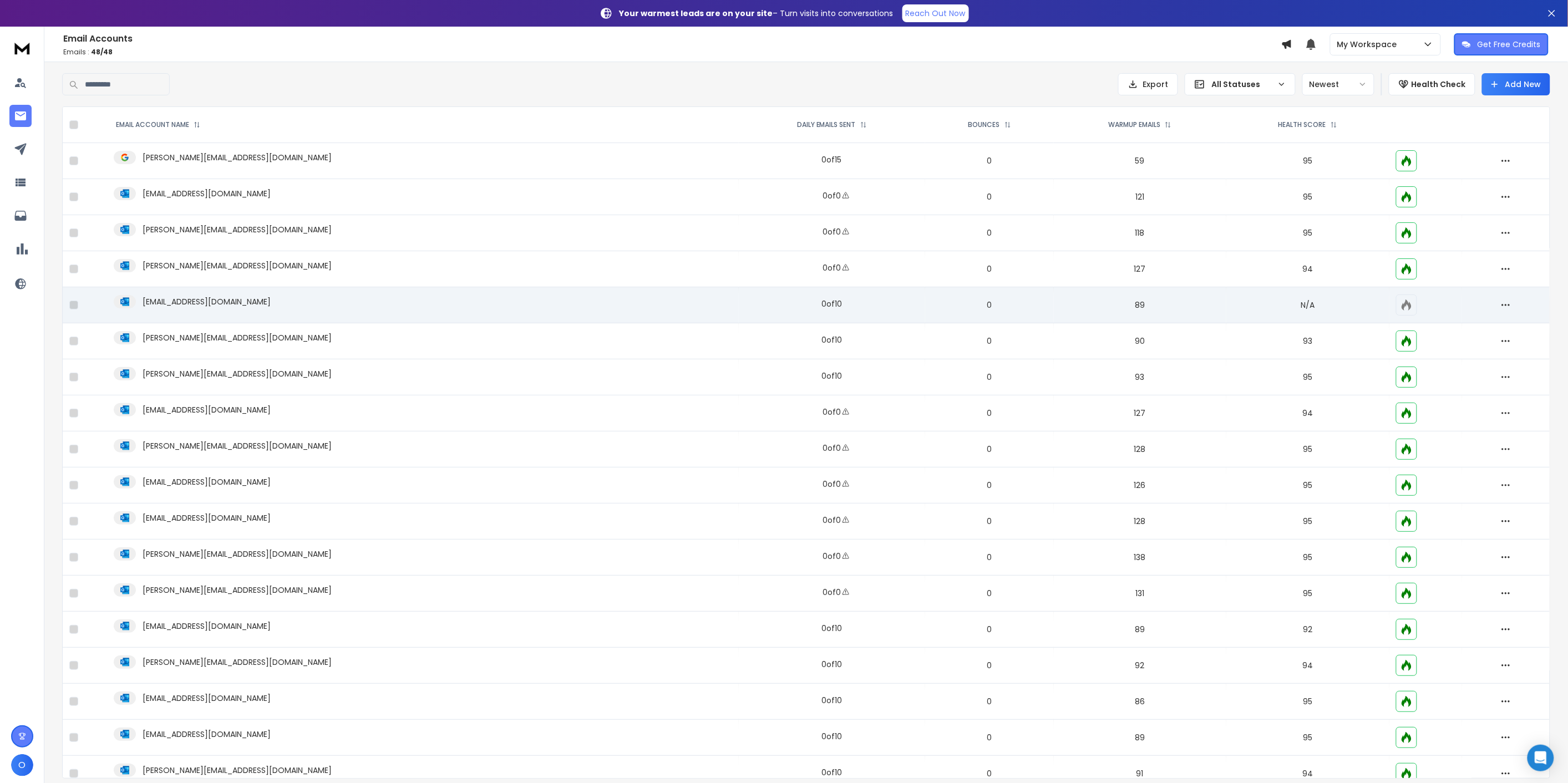
click at [932, 300] on p "0" at bounding box center [989, 305] width 115 height 11
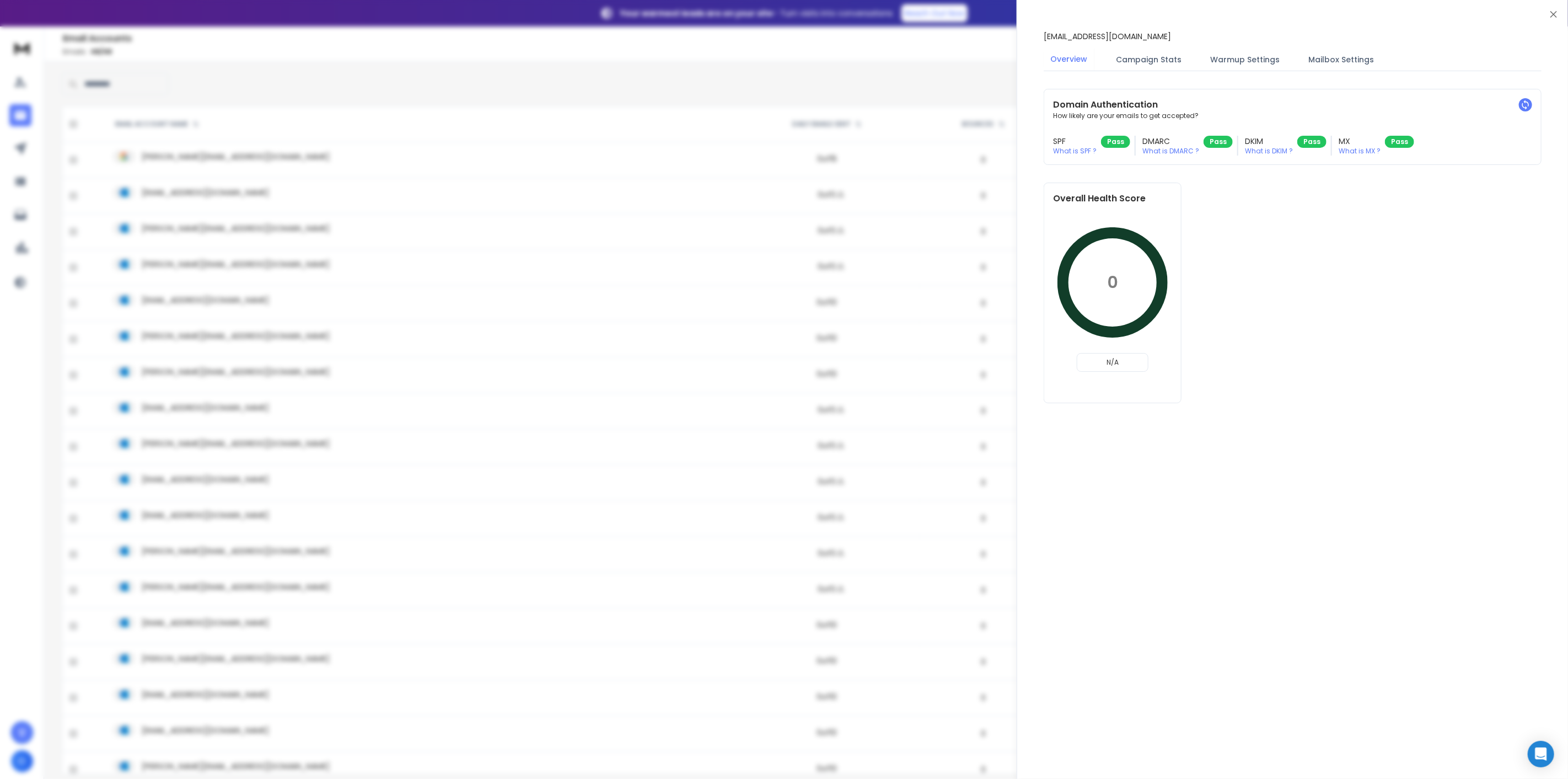
click at [1144, 49] on button "Campaign Stats" at bounding box center [1149, 59] width 79 height 24
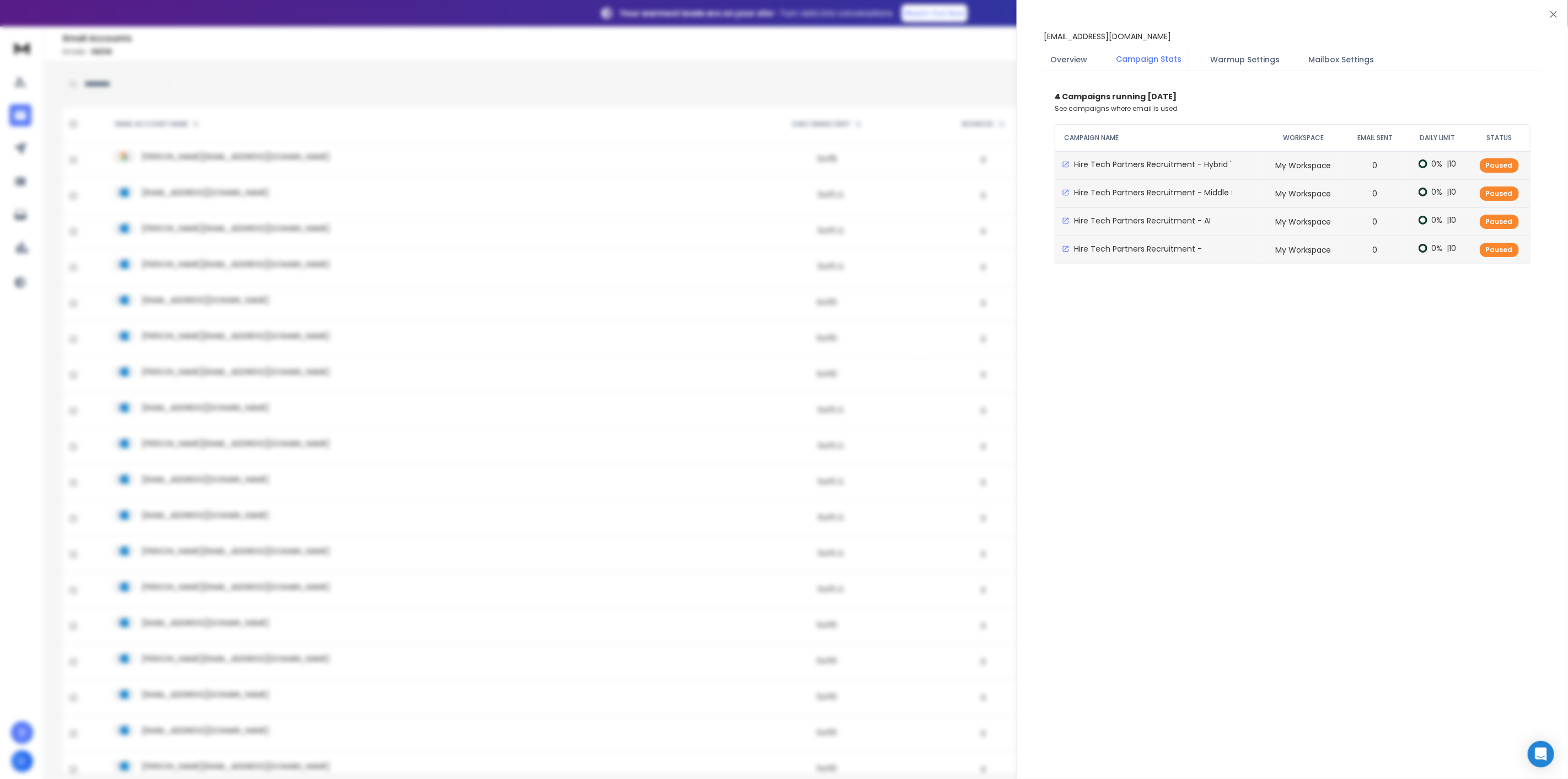
click at [1229, 53] on button "Warmup Settings" at bounding box center [1245, 59] width 83 height 24
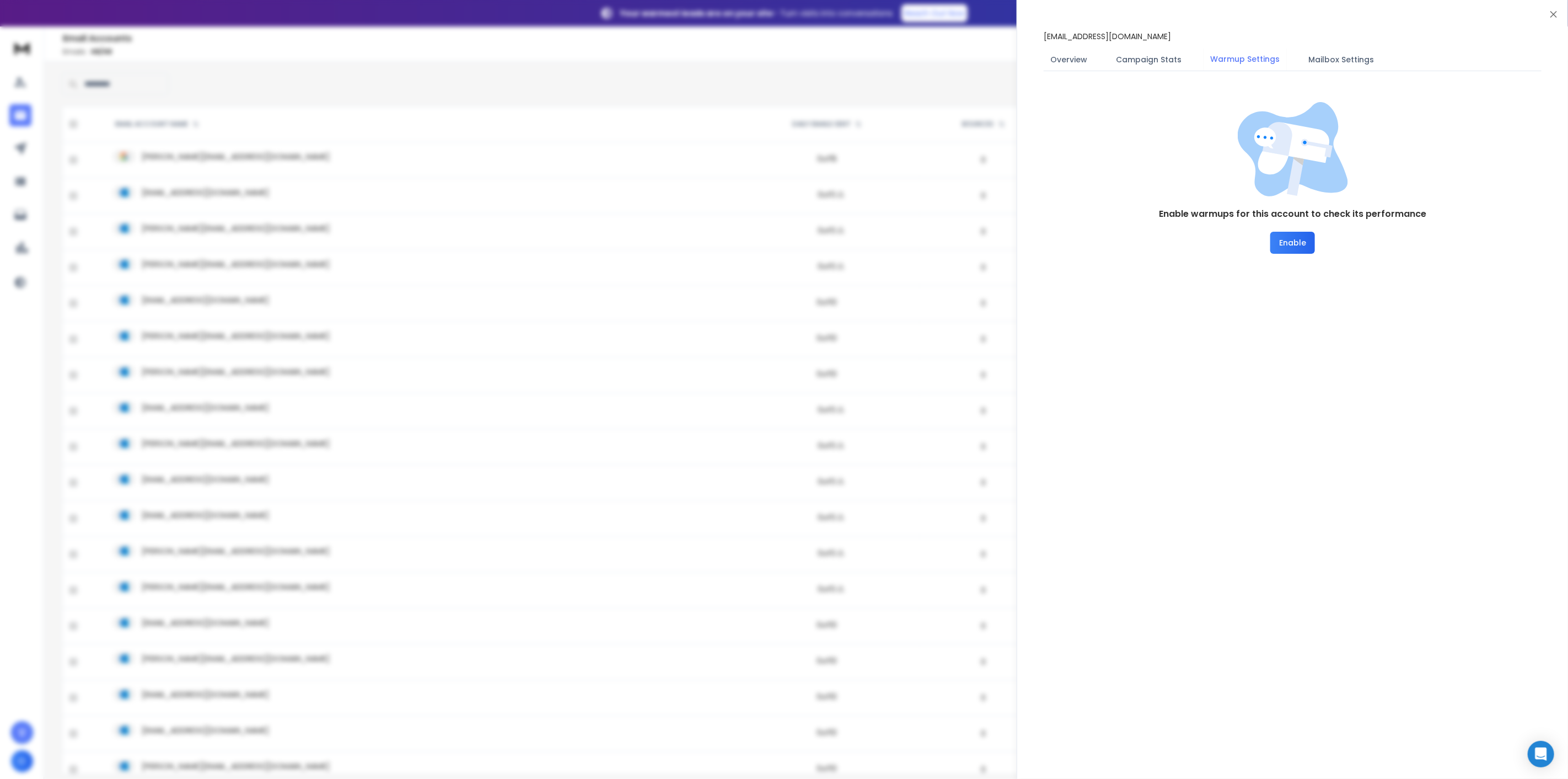
click at [1324, 57] on button "Mailbox Settings" at bounding box center [1341, 59] width 79 height 24
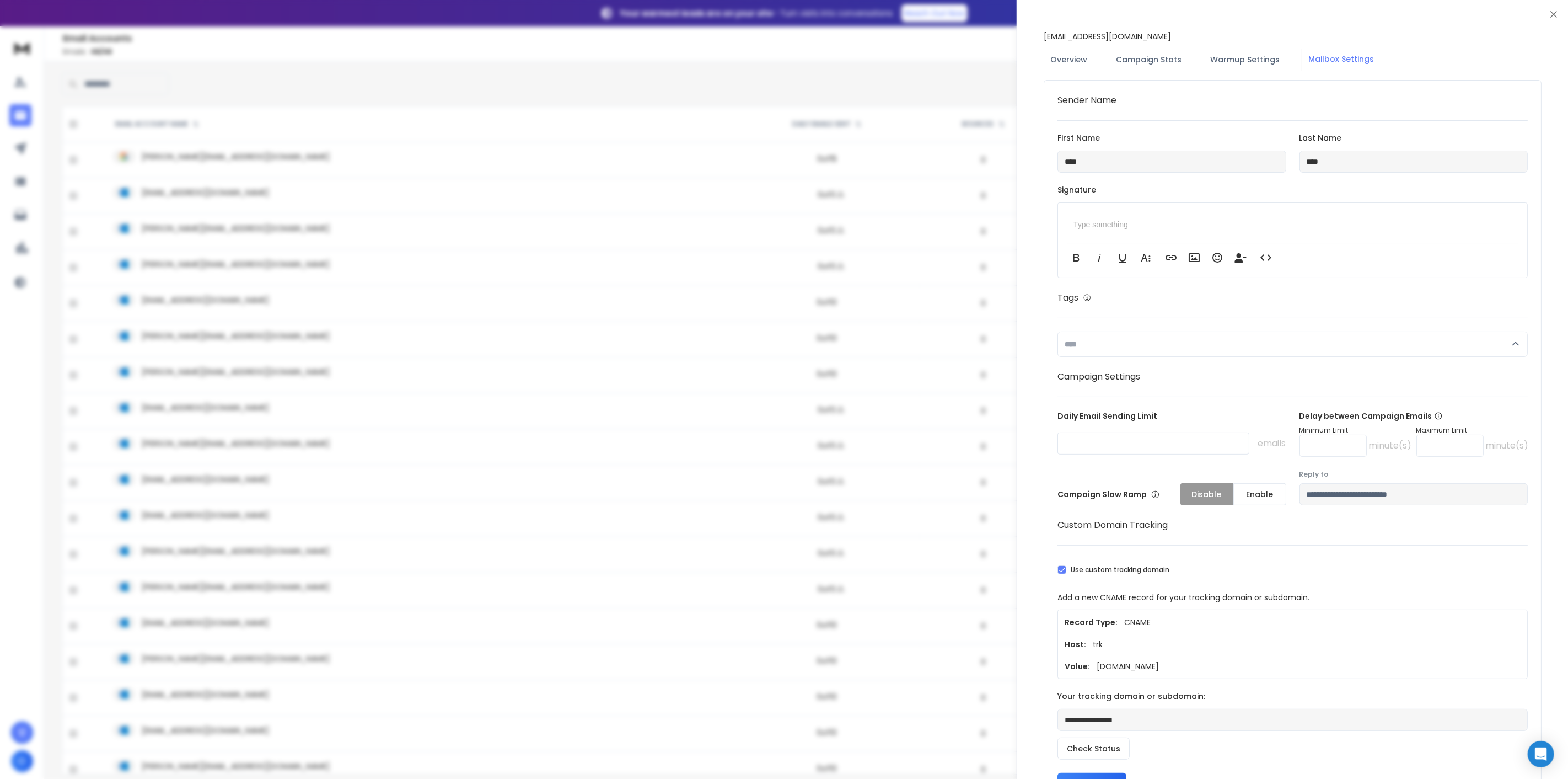
click at [883, 58] on div at bounding box center [784, 390] width 1568 height 779
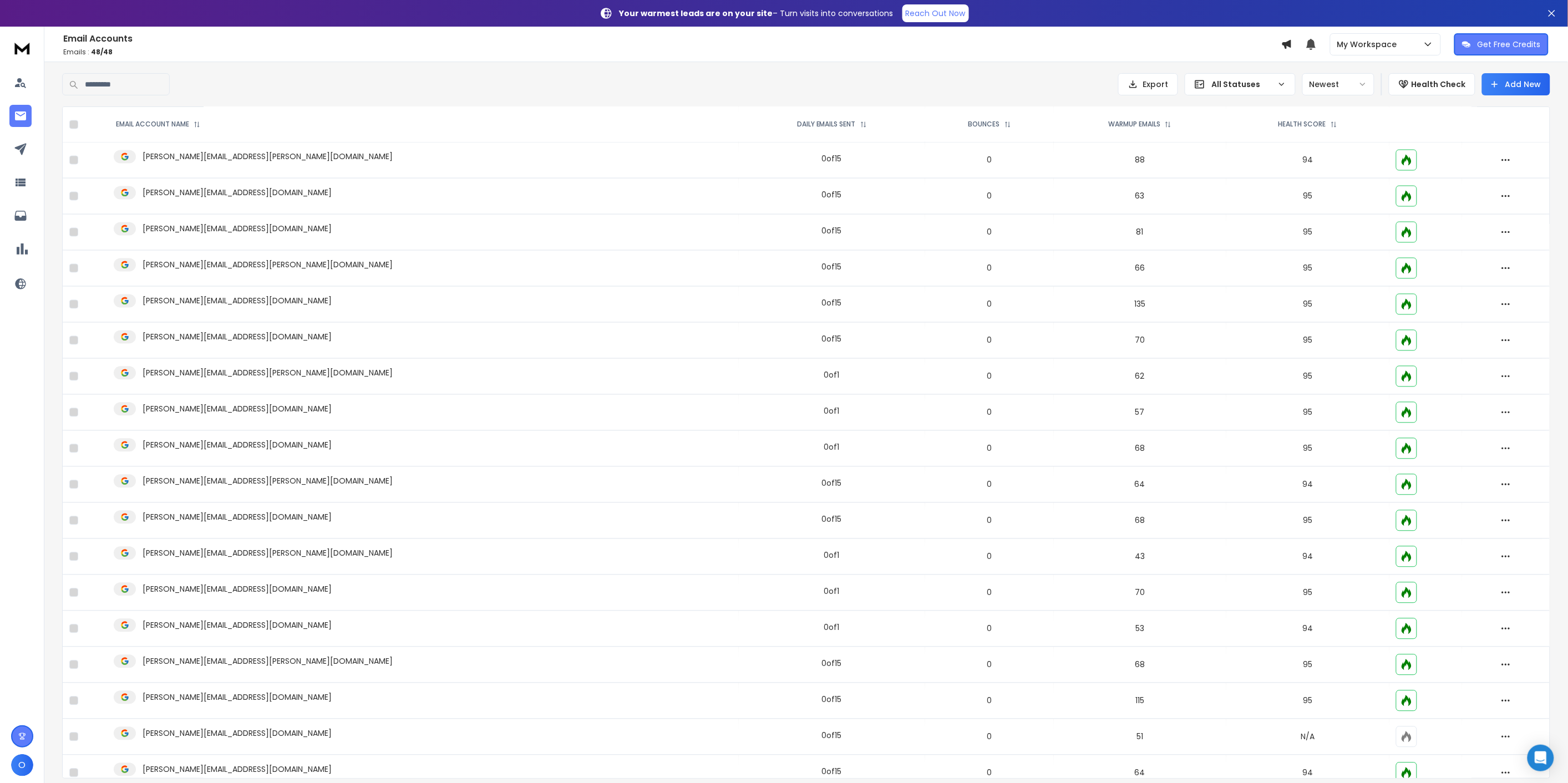
scroll to position [1105, 0]
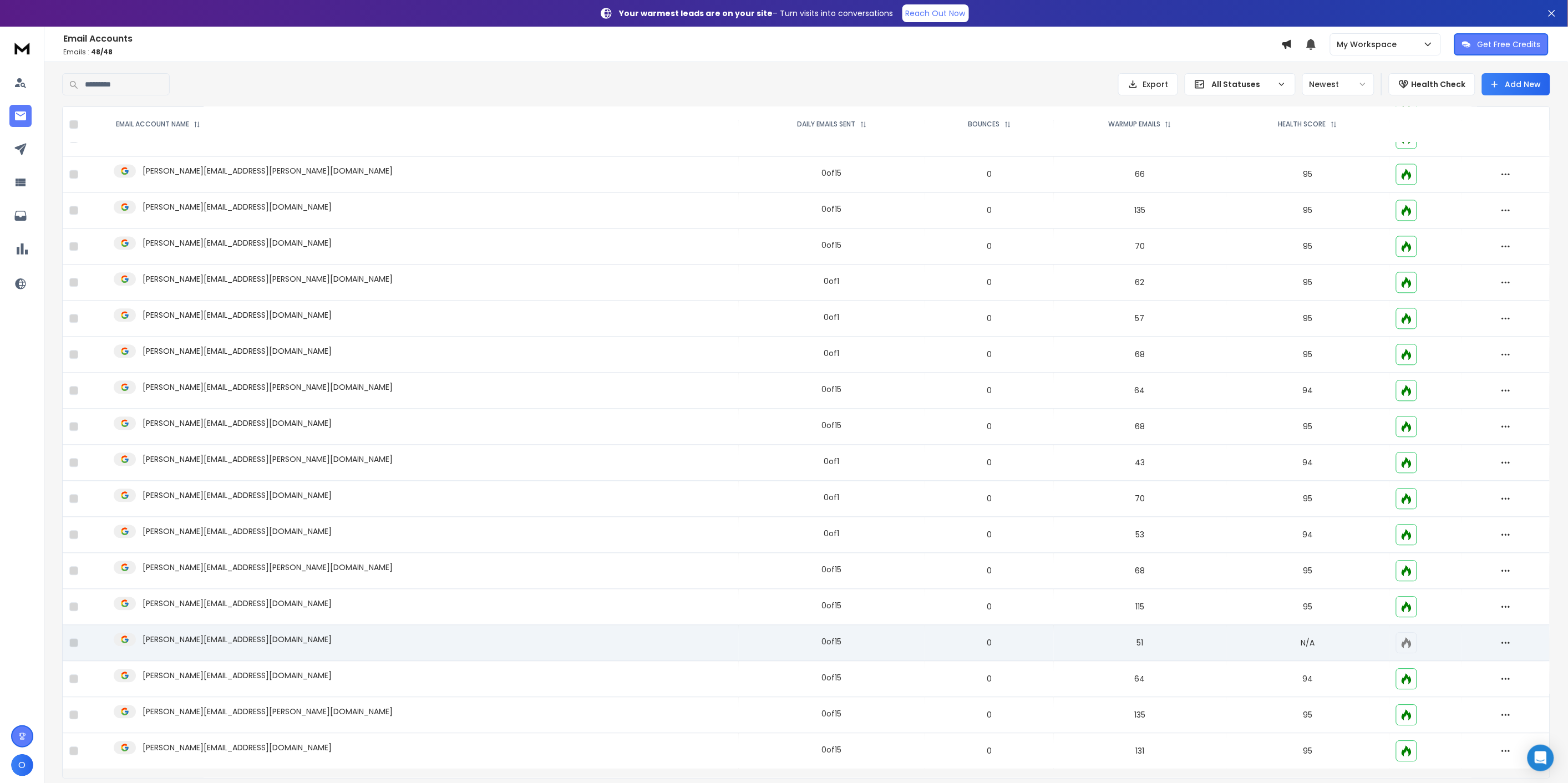
click at [739, 648] on td "0 of 15" at bounding box center [832, 640] width 186 height 29
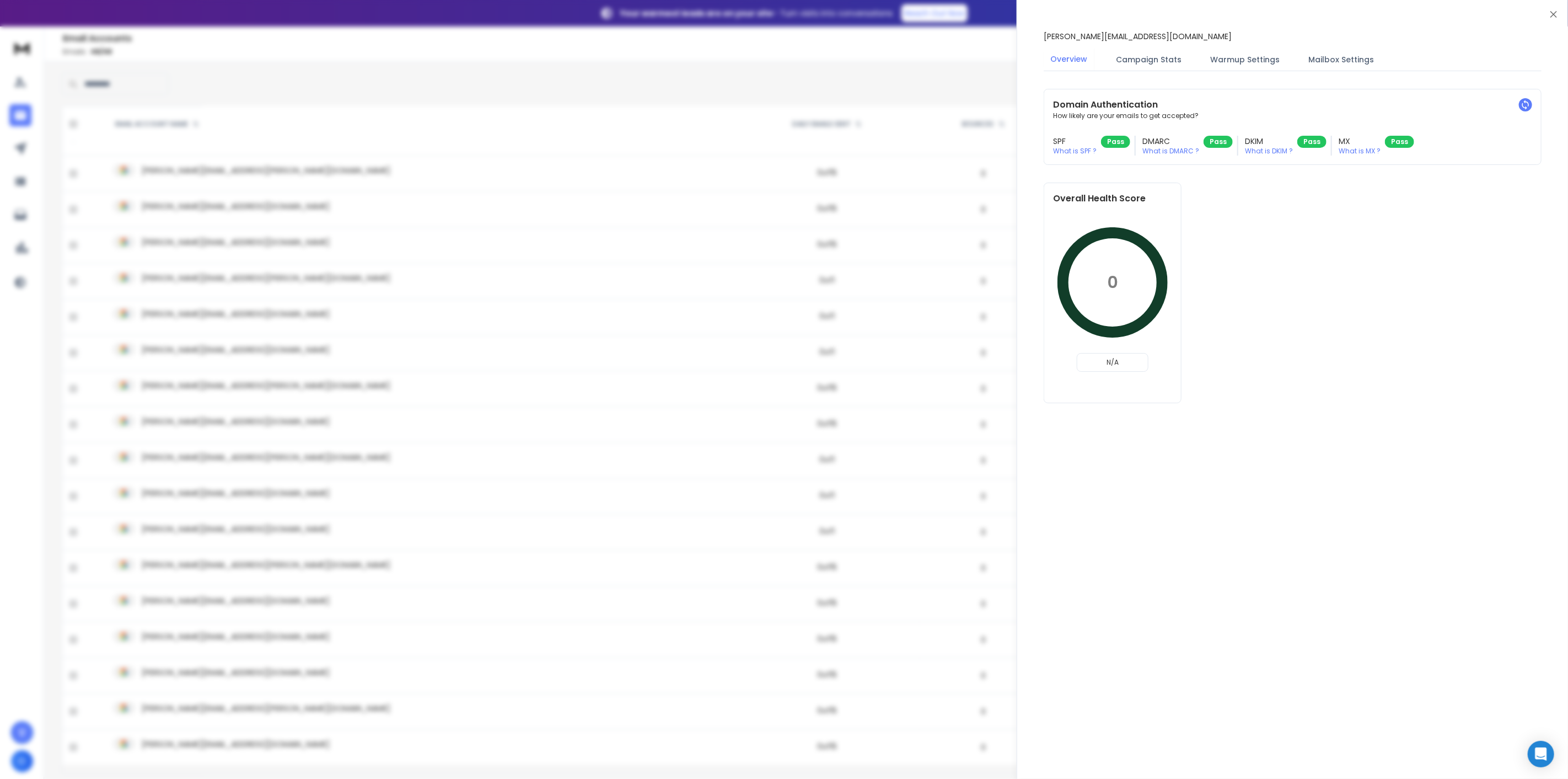
click at [1262, 55] on button "Warmup Settings" at bounding box center [1245, 59] width 83 height 24
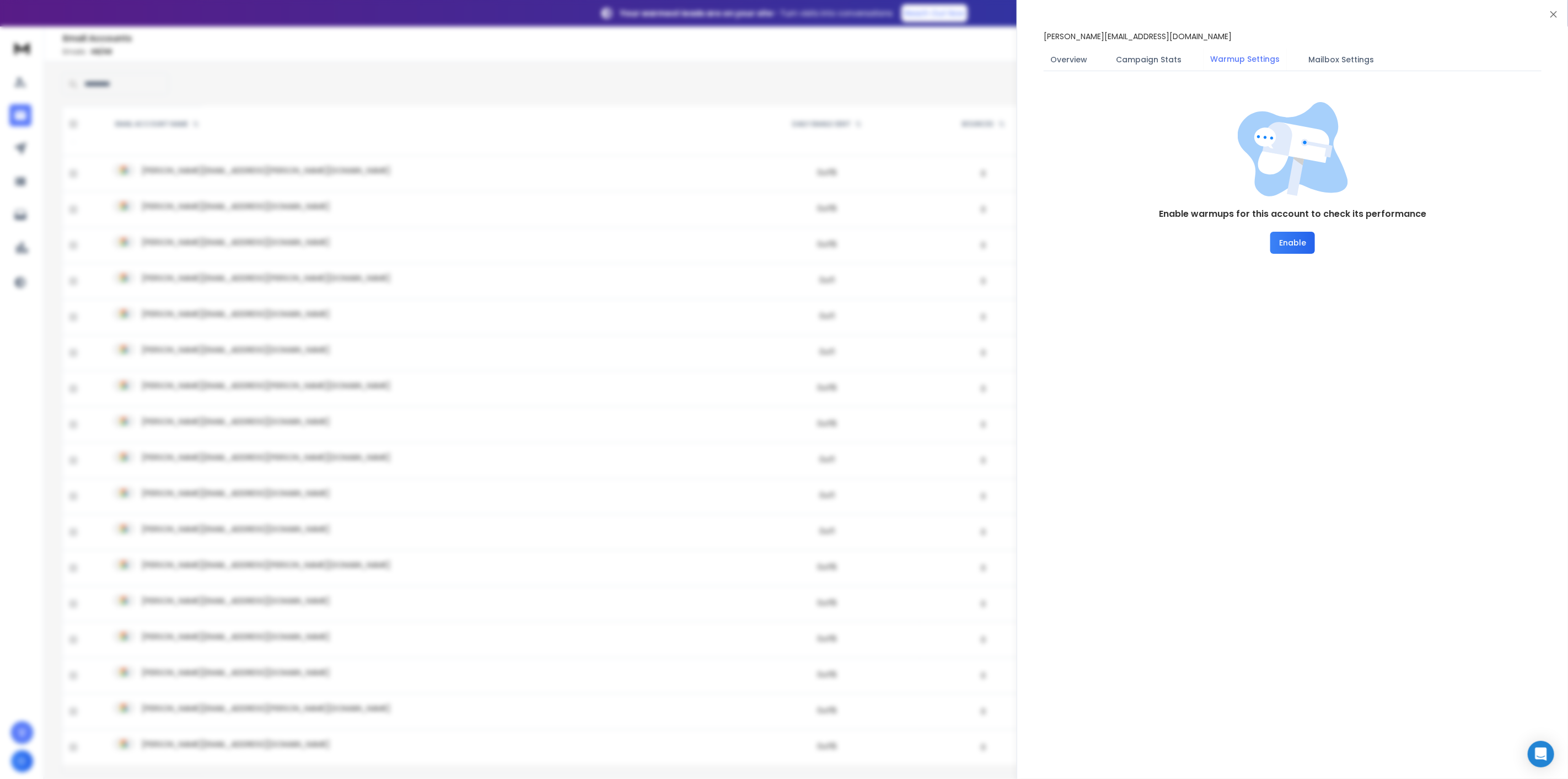
click at [1296, 245] on button "Enable" at bounding box center [1292, 243] width 45 height 22
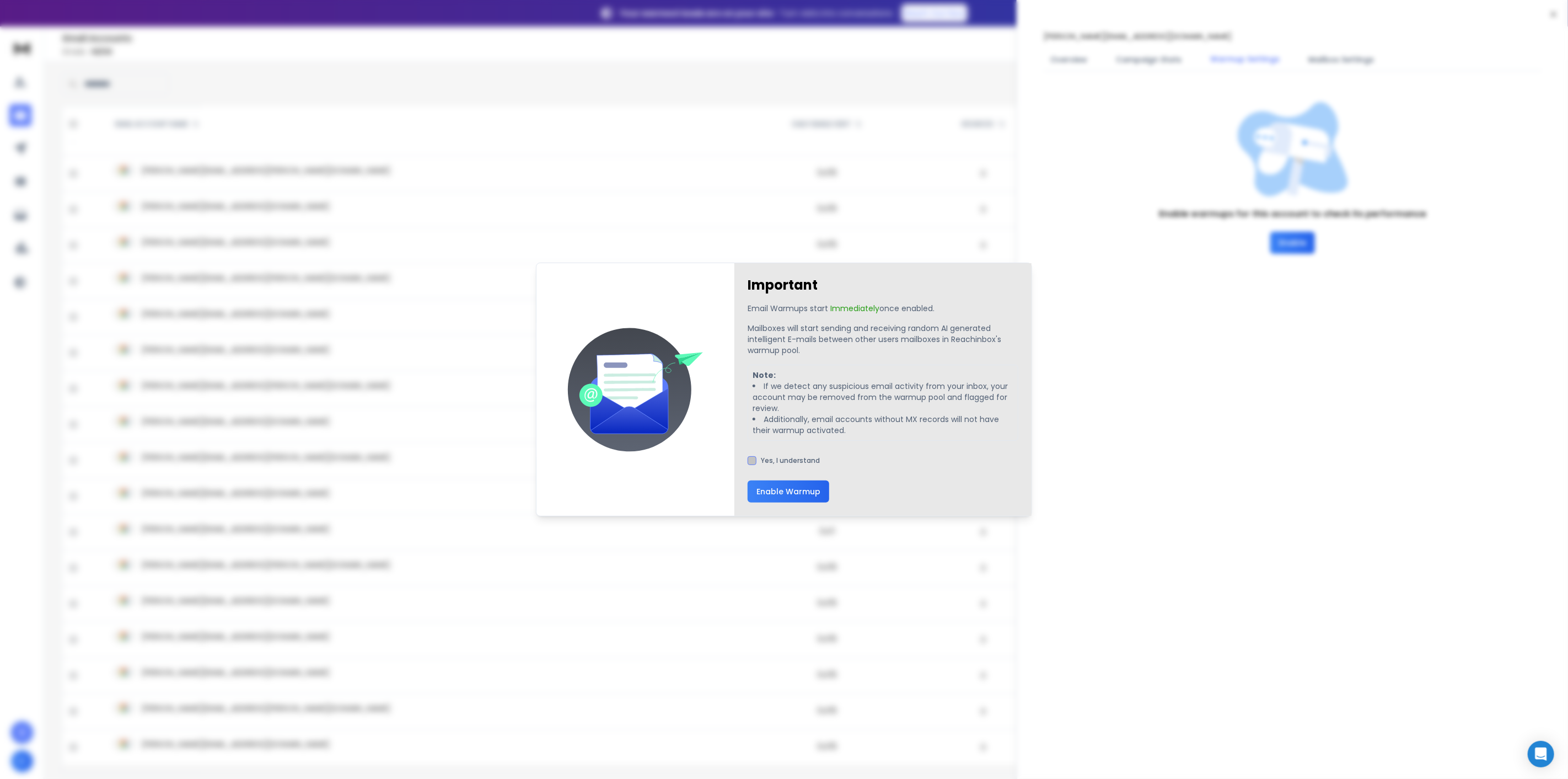
click at [756, 467] on div "Yes, I understand" at bounding box center [783, 460] width 72 height 22
click at [752, 459] on button "Yes, I understand" at bounding box center [752, 461] width 9 height 9
click at [773, 493] on button "Enable Warmup" at bounding box center [789, 492] width 82 height 22
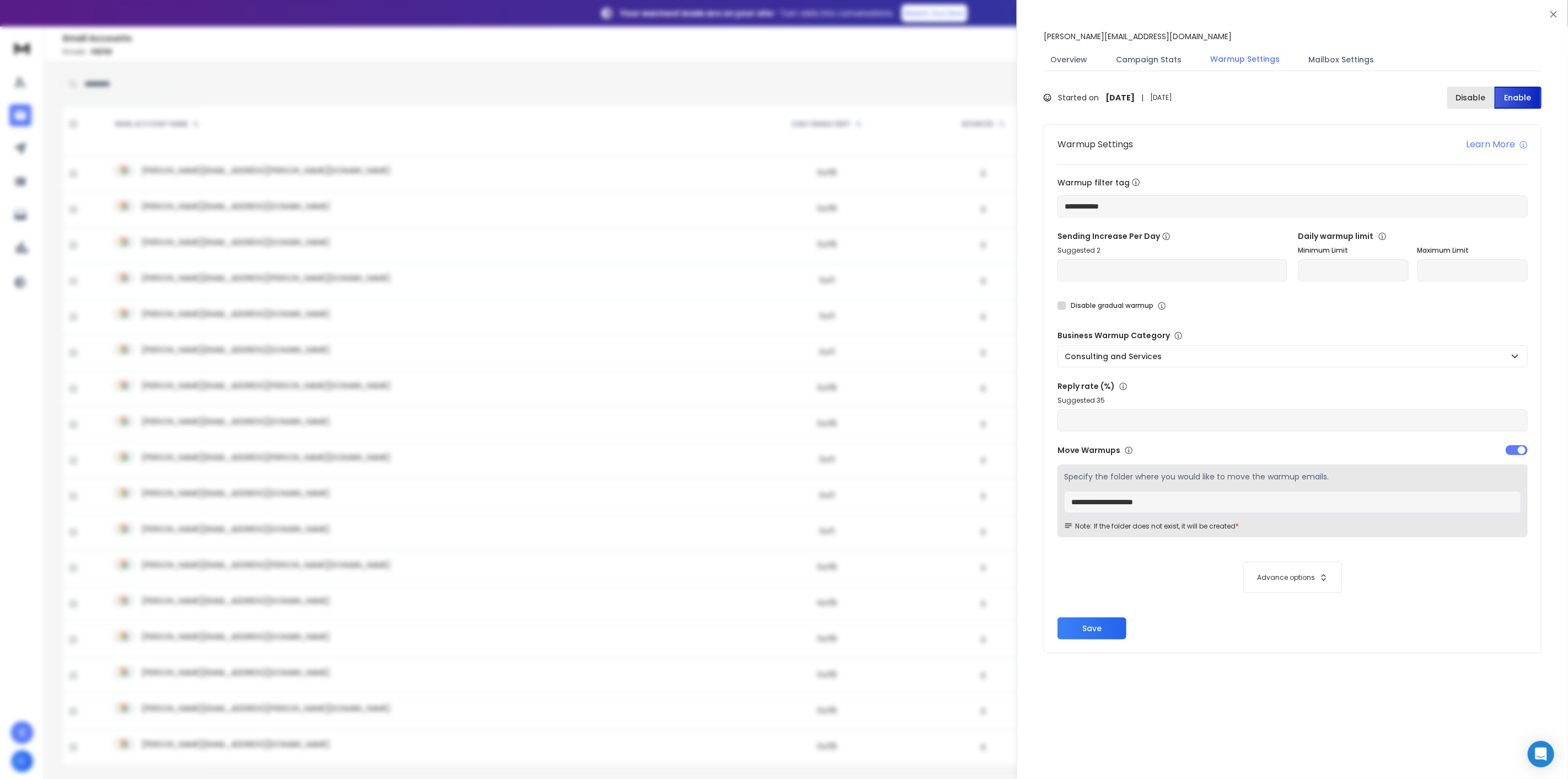
click at [698, 83] on div at bounding box center [784, 390] width 1568 height 779
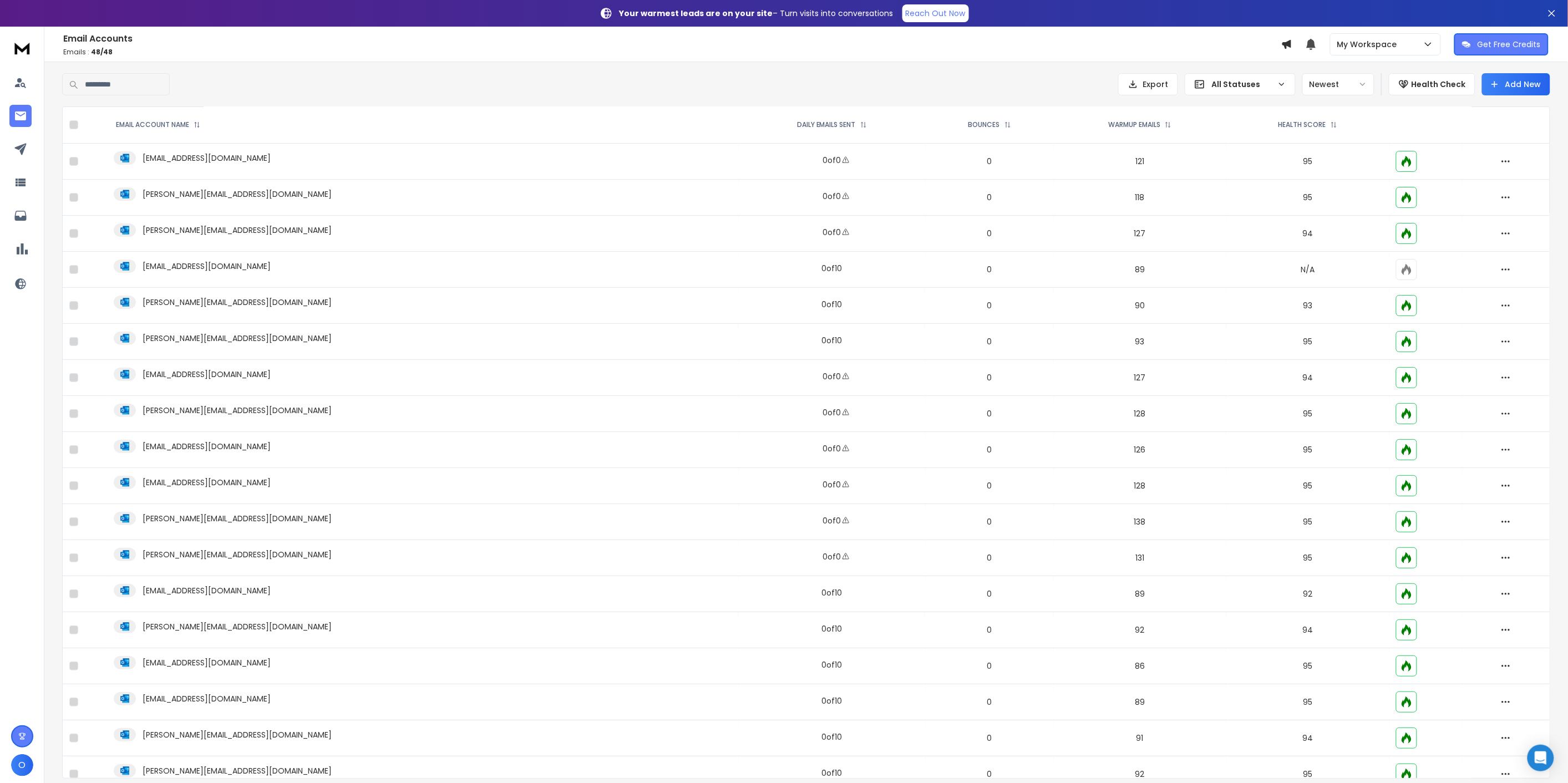
scroll to position [0, 0]
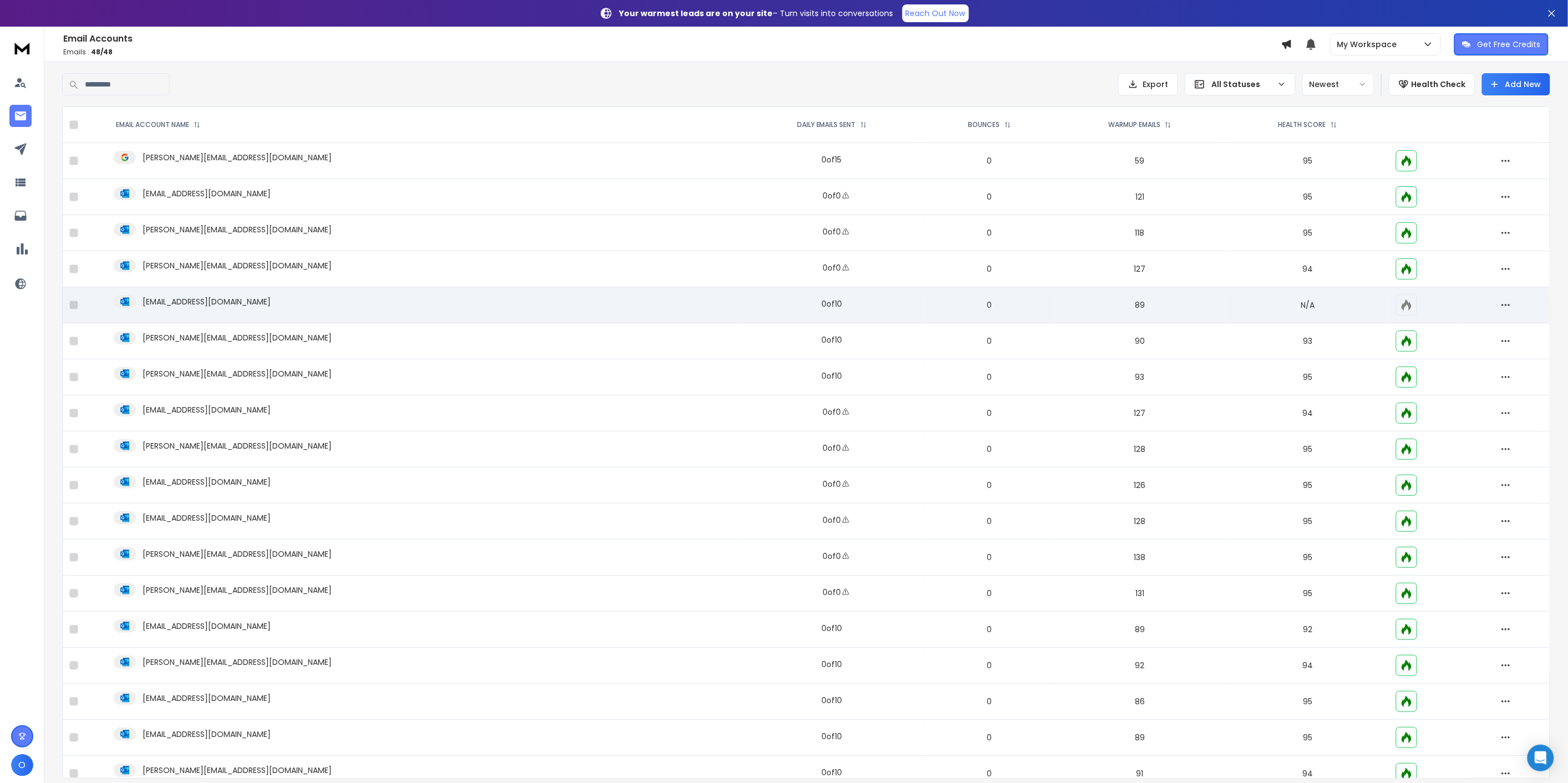
click at [1239, 312] on td "N/A" at bounding box center [1308, 305] width 163 height 36
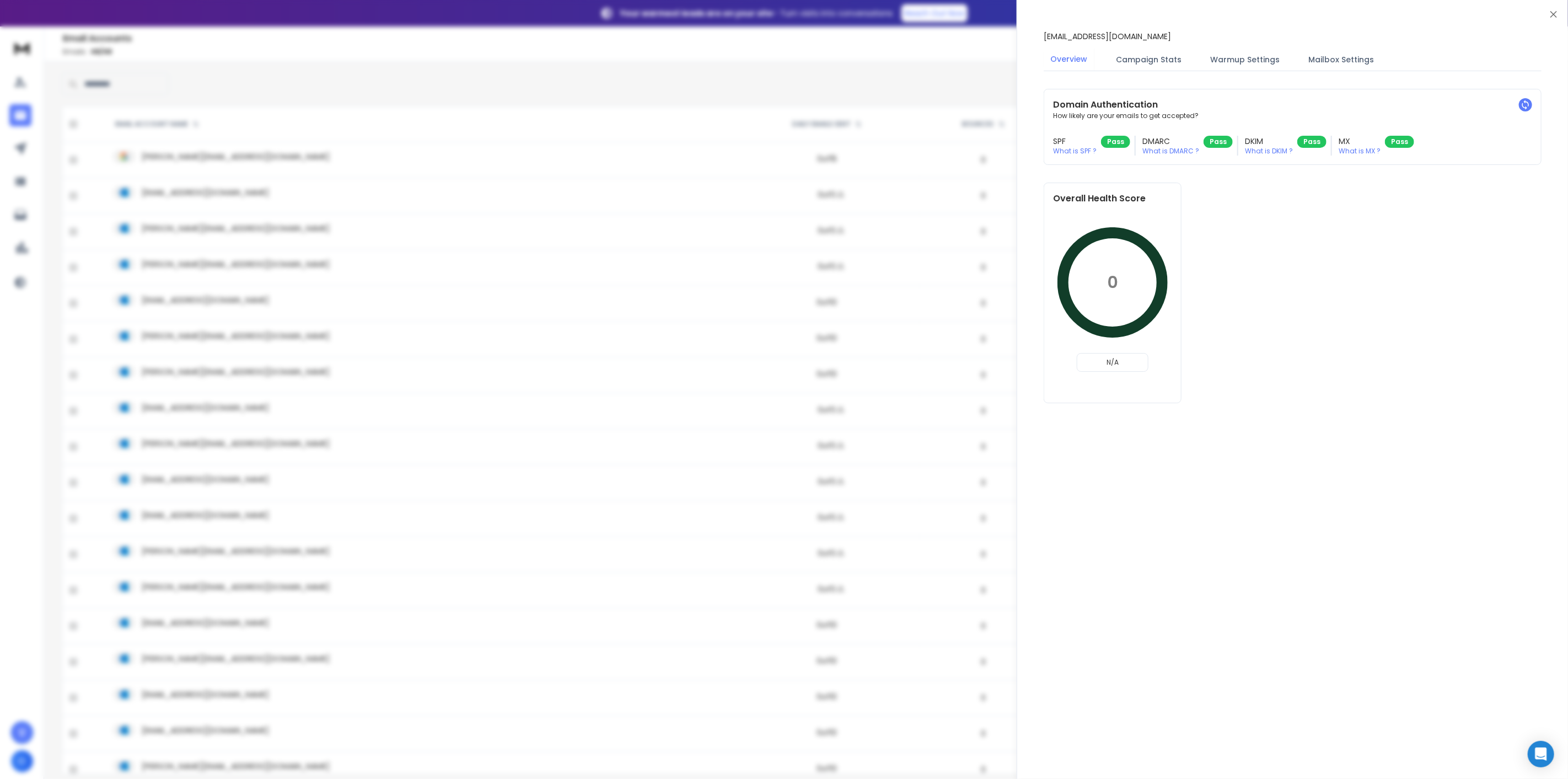
click at [1245, 44] on div "[EMAIL_ADDRESS][DOMAIN_NAME] Overview Campaign Stats Warmup Settings Mailbox Se…" at bounding box center [1292, 217] width 525 height 408
click at [1246, 50] on button "Warmup Settings" at bounding box center [1245, 59] width 83 height 24
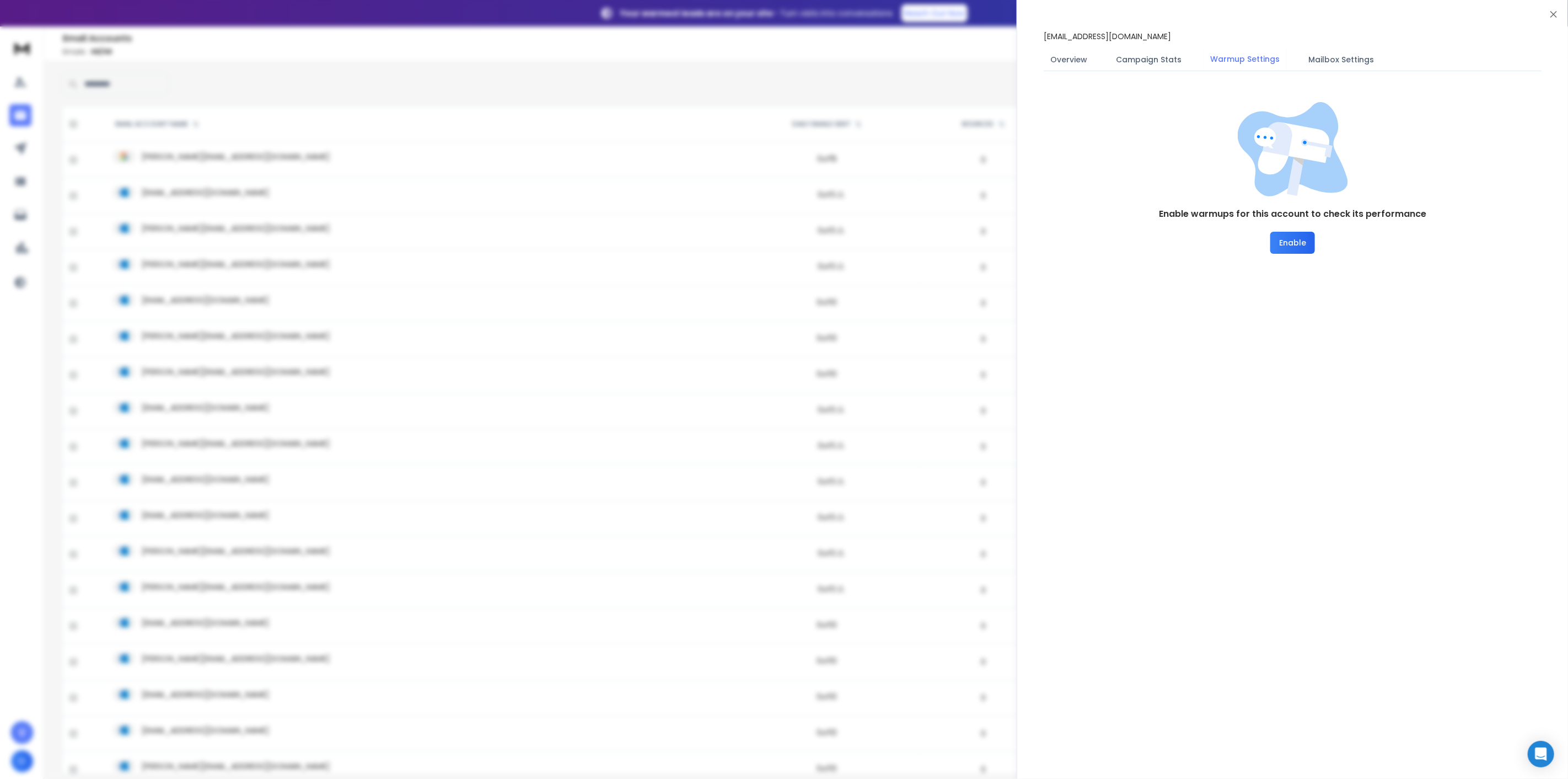
click at [1301, 248] on button "Enable" at bounding box center [1292, 243] width 45 height 22
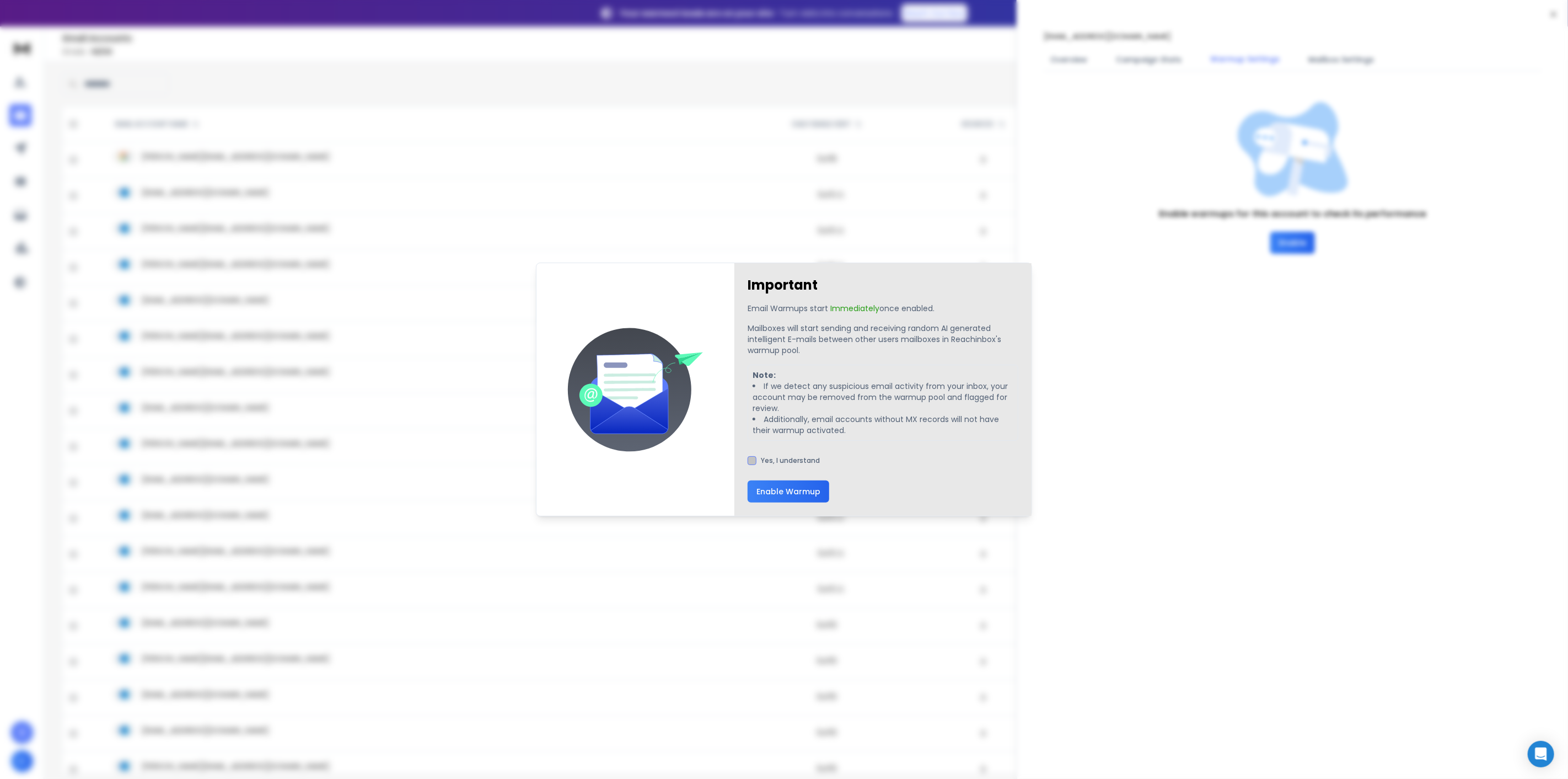
click at [754, 462] on button "Yes, I understand" at bounding box center [752, 461] width 9 height 9
click at [766, 489] on button "Enable Warmup" at bounding box center [789, 492] width 82 height 22
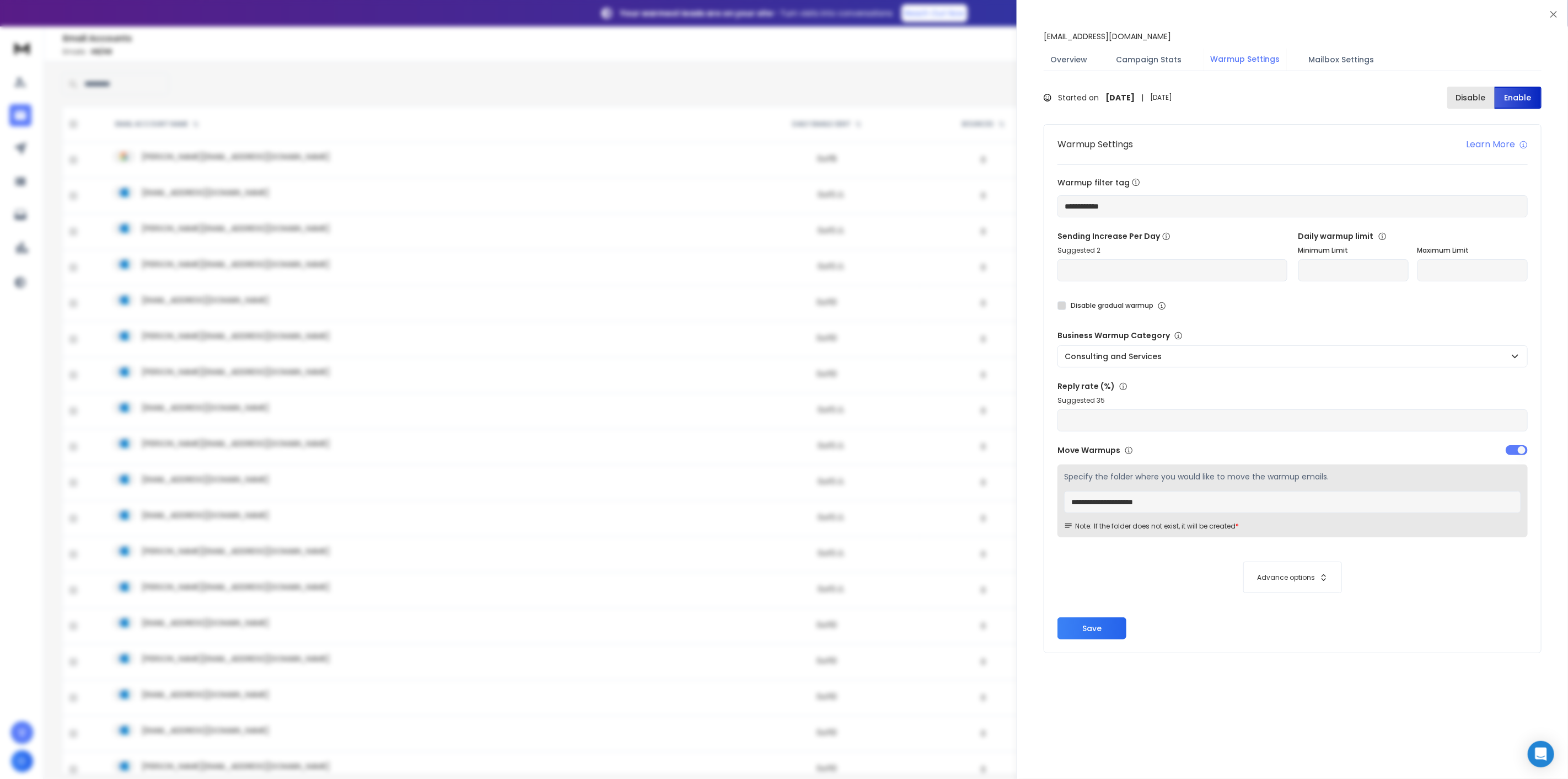
click at [927, 508] on div at bounding box center [784, 390] width 1568 height 779
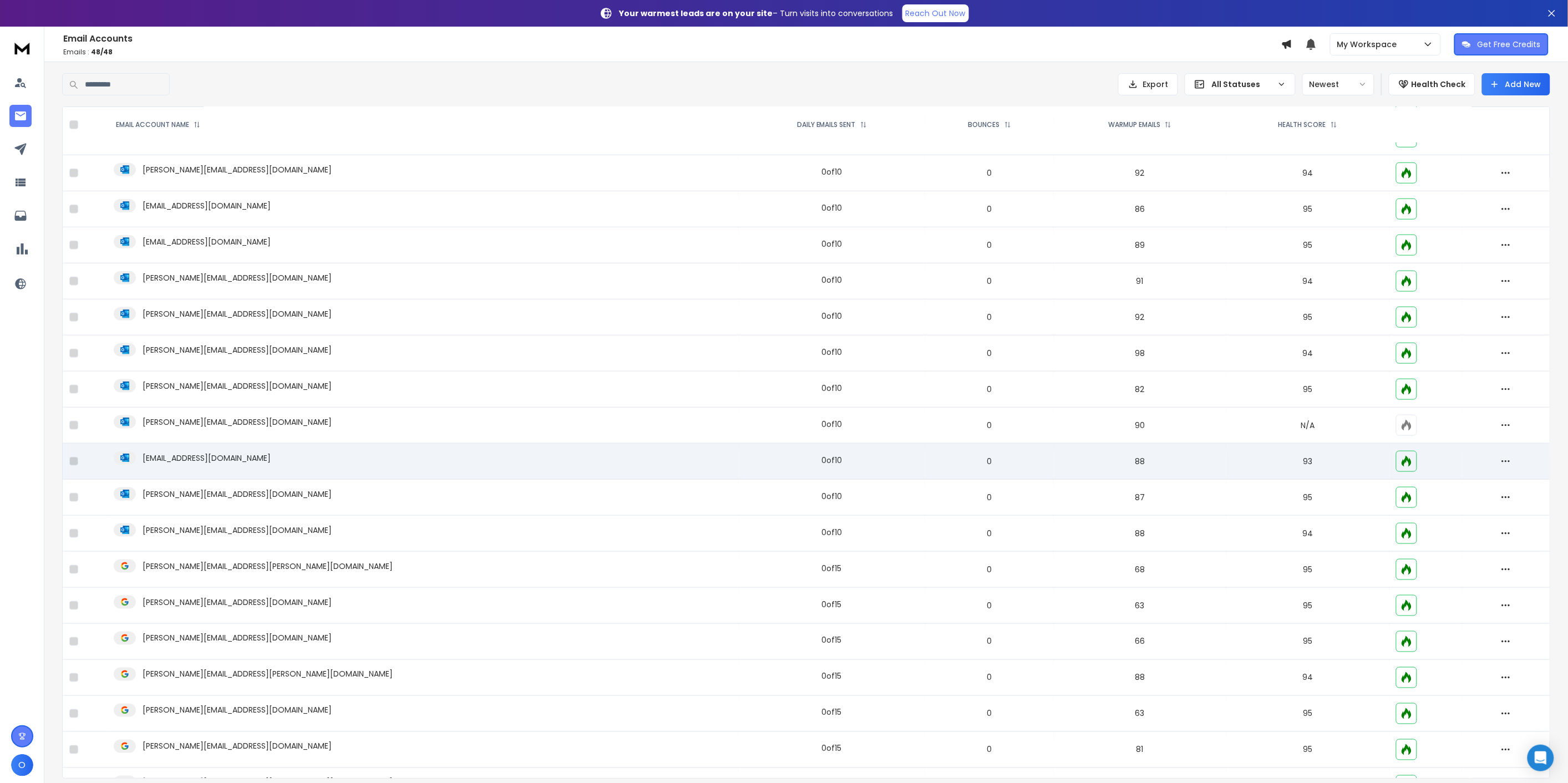
scroll to position [616, 0]
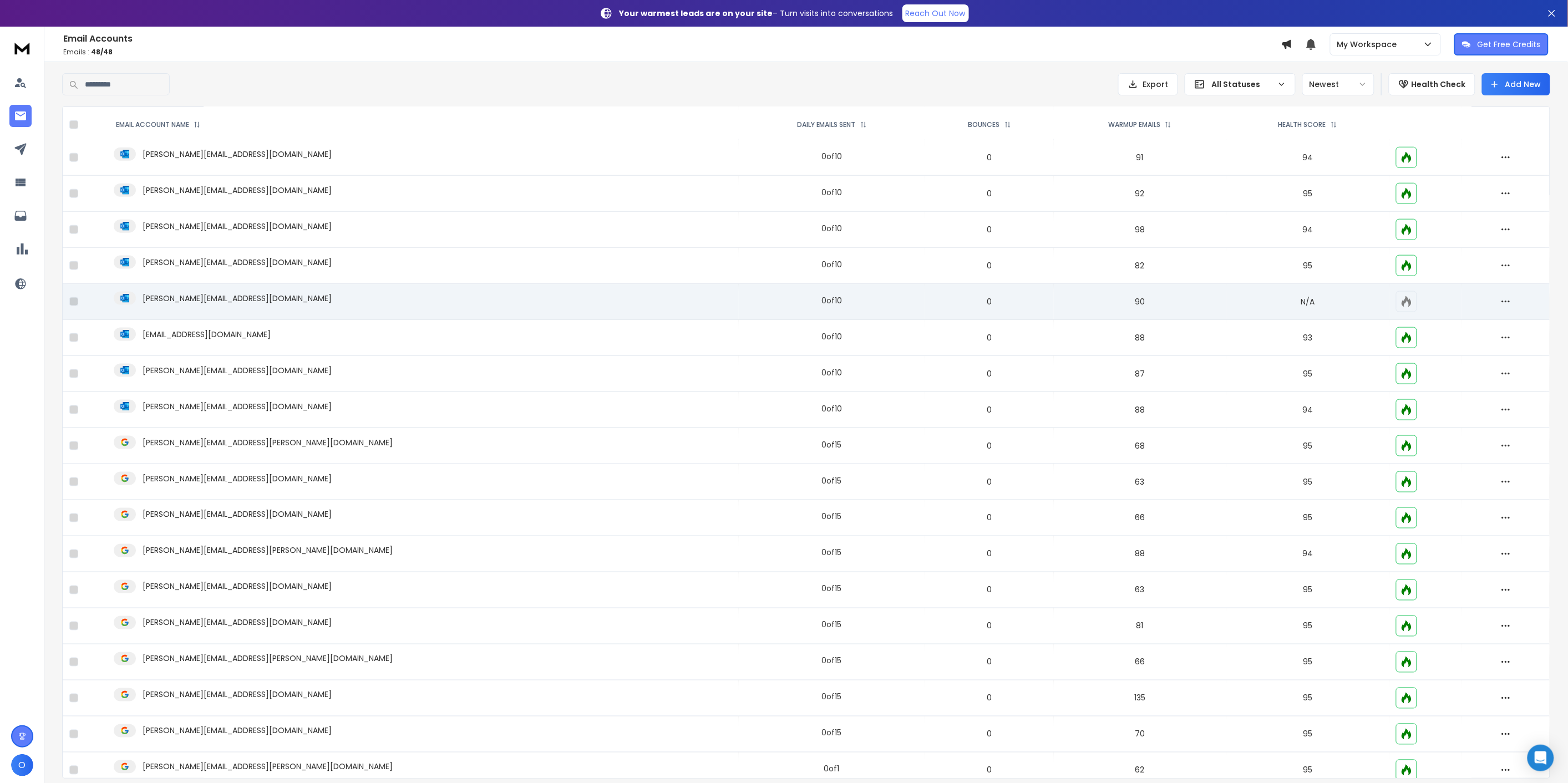
click at [1058, 308] on td "90" at bounding box center [1140, 301] width 173 height 36
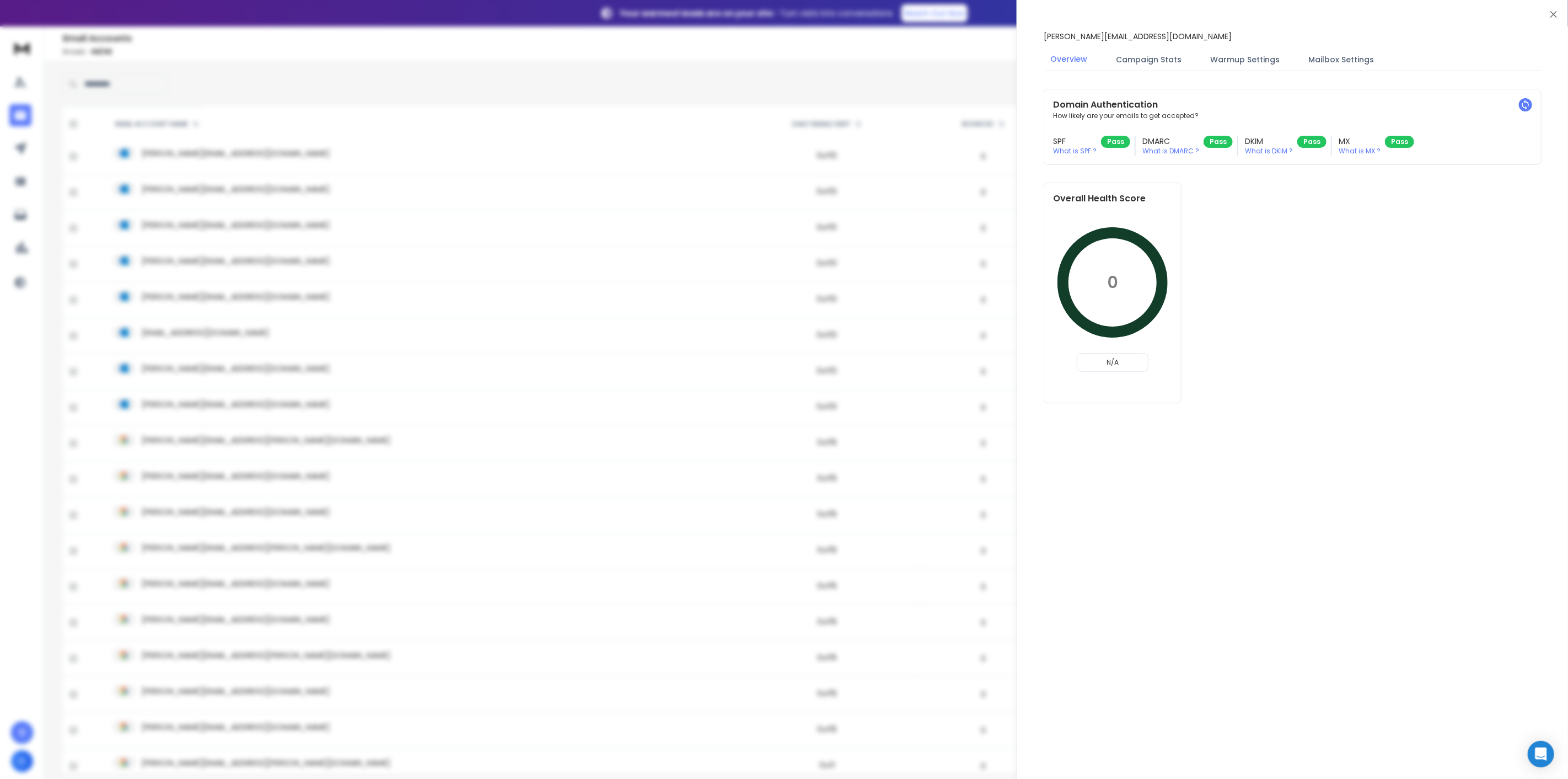
click at [1244, 57] on button "Warmup Settings" at bounding box center [1245, 59] width 83 height 24
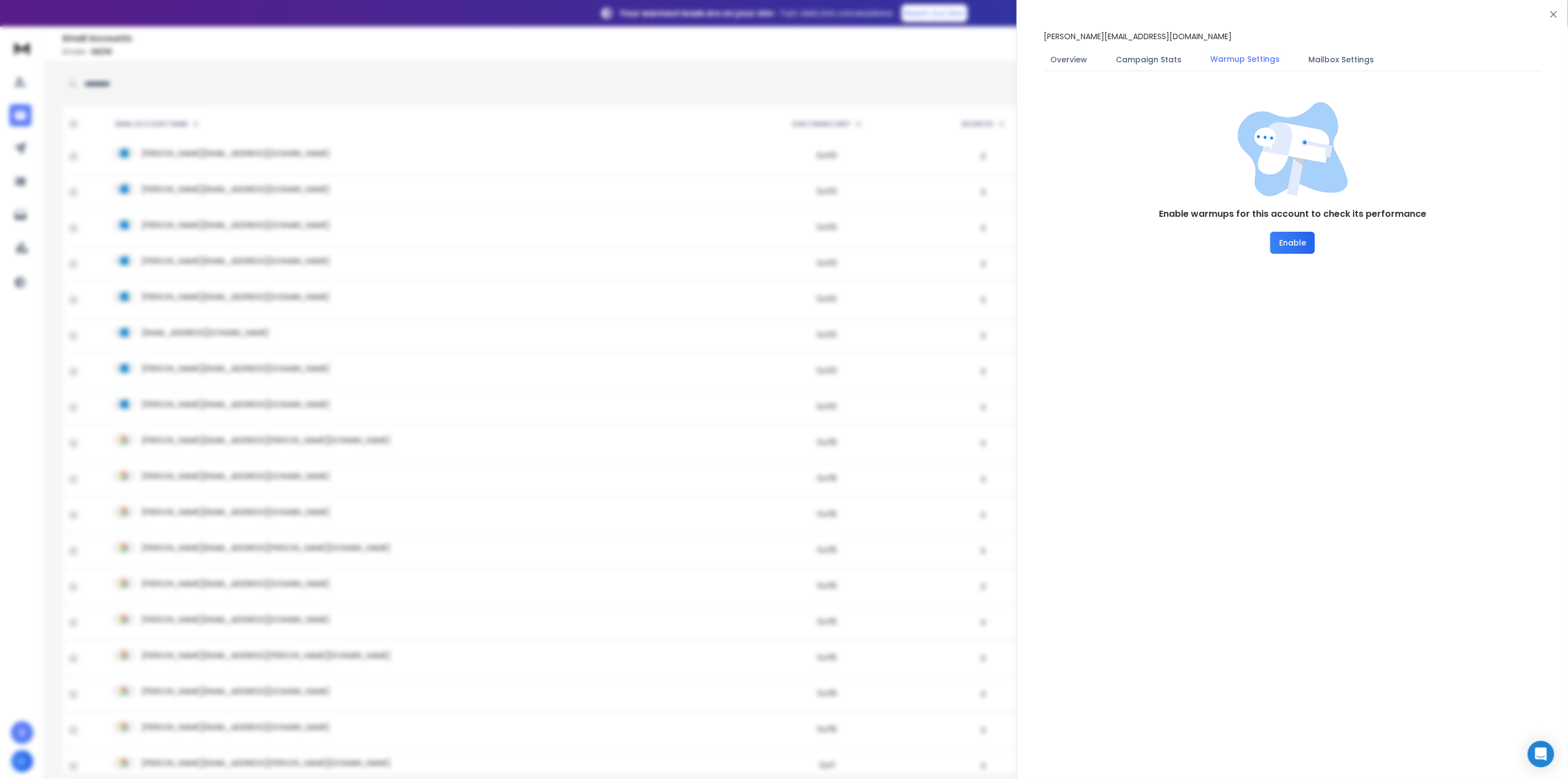
click at [1286, 245] on button "Enable" at bounding box center [1292, 243] width 45 height 22
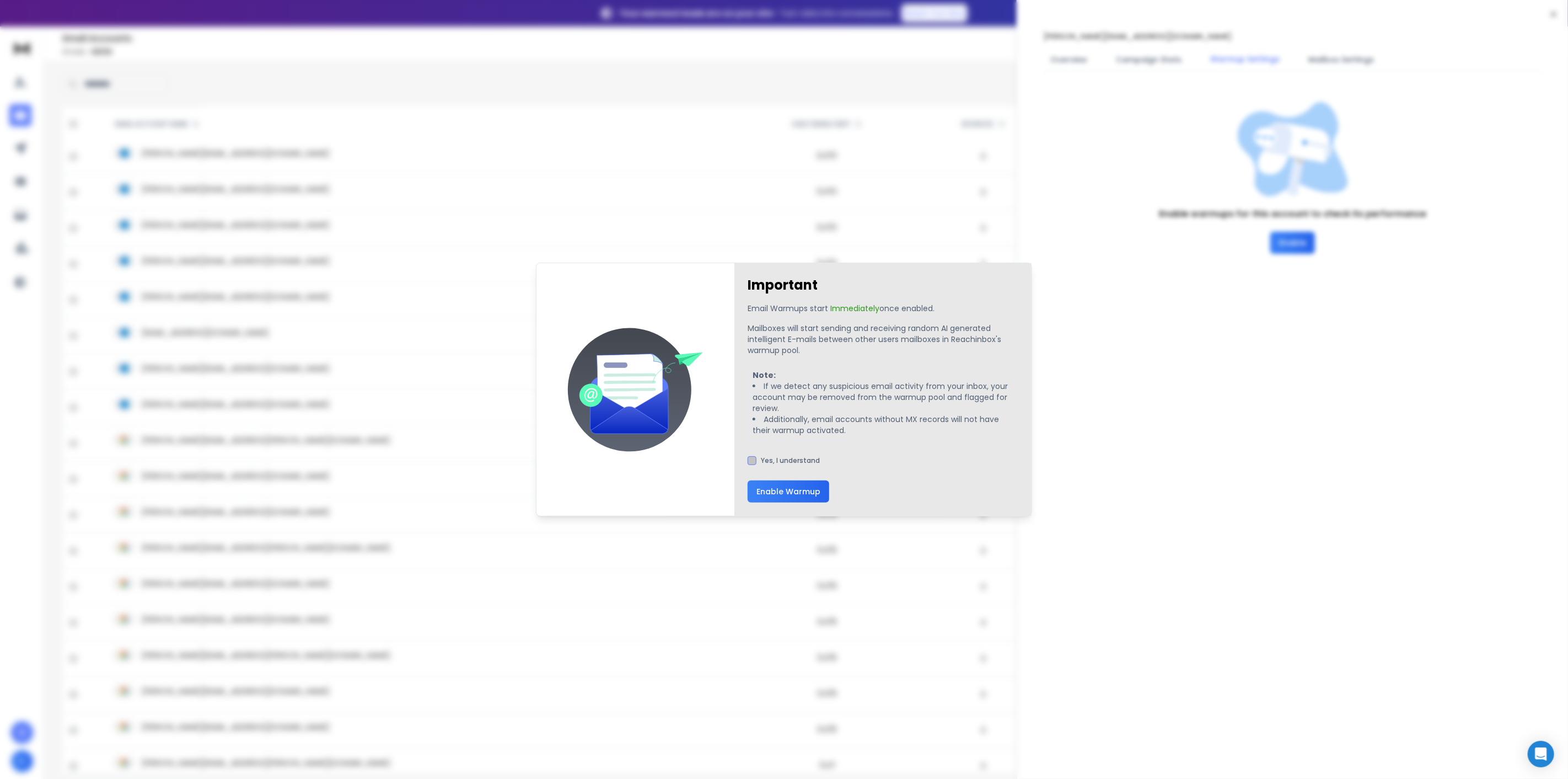
click at [752, 467] on div "Yes, I understand" at bounding box center [783, 460] width 72 height 22
click at [753, 460] on button "Yes, I understand" at bounding box center [752, 461] width 9 height 9
click at [765, 493] on button "Enable Warmup" at bounding box center [789, 492] width 82 height 22
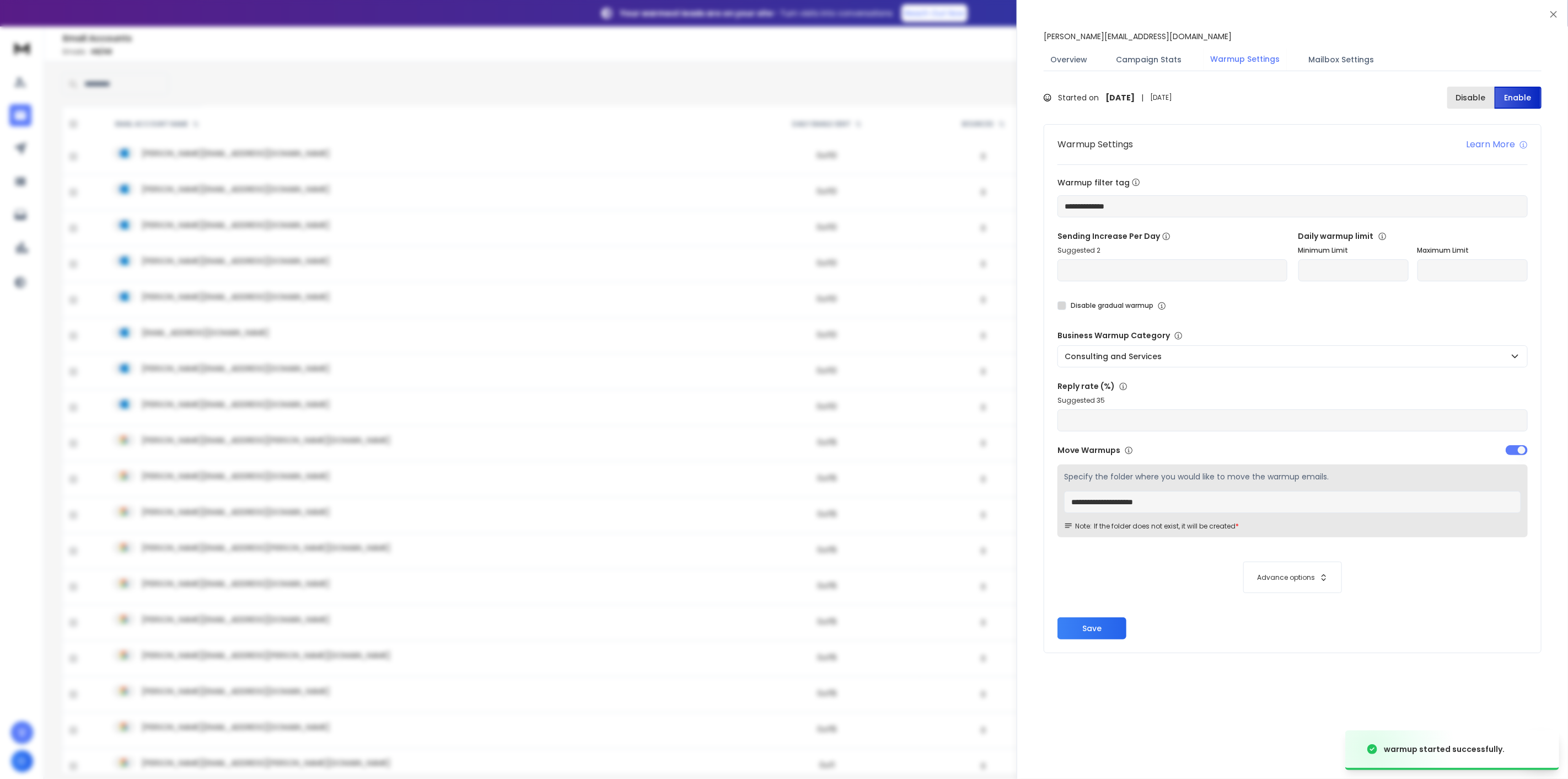
drag, startPoint x: 1078, startPoint y: 421, endPoint x: 1054, endPoint y: 421, distance: 24.0
click at [1054, 421] on div "**********" at bounding box center [1293, 388] width 498 height 529
type input "**"
click at [1093, 627] on button "Save" at bounding box center [1092, 628] width 69 height 22
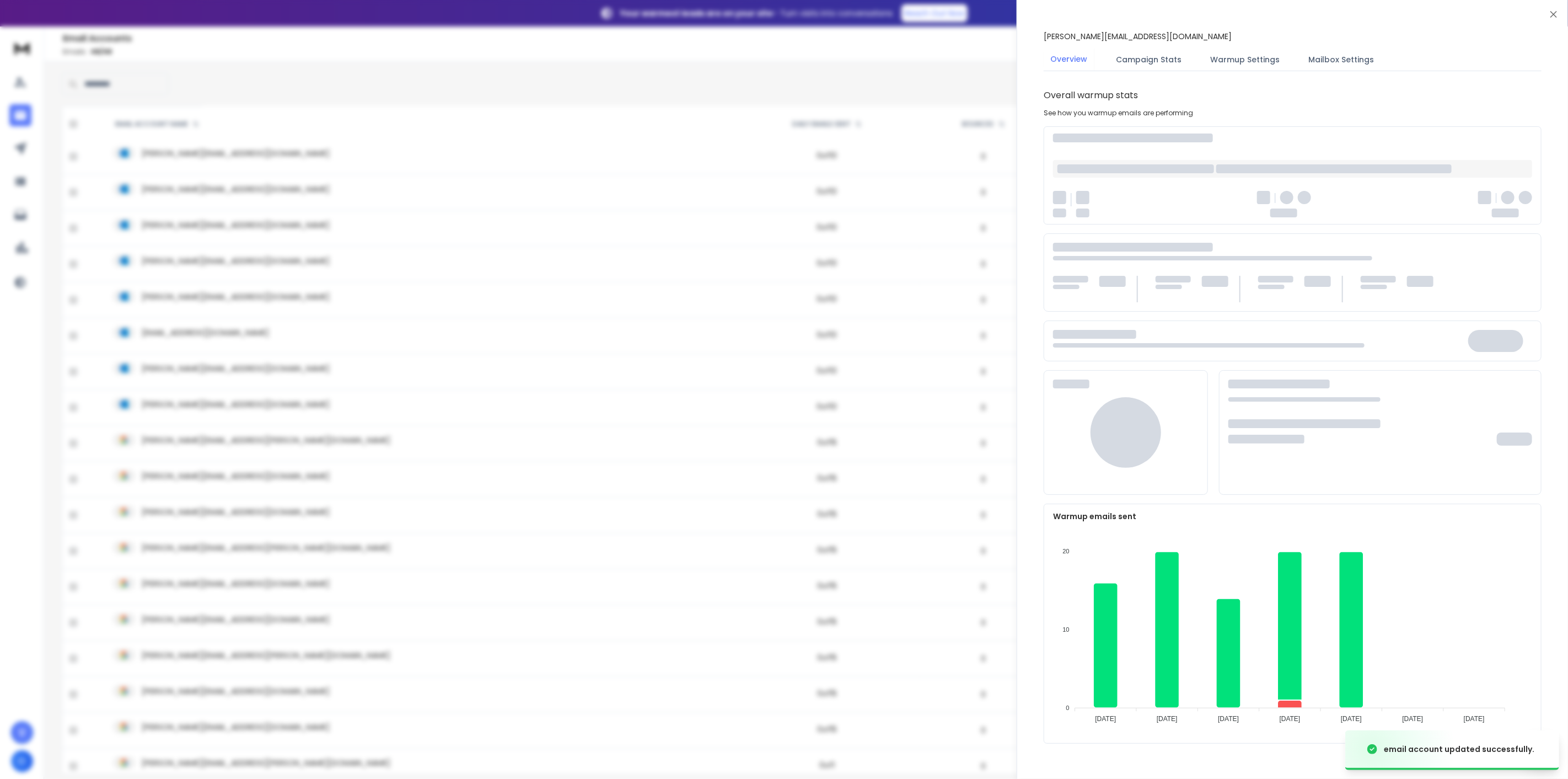
click at [1441, 272] on body "Your warmest leads are on your site – Turn visits into conversations Reach Out …" at bounding box center [779, 390] width 1559 height 779
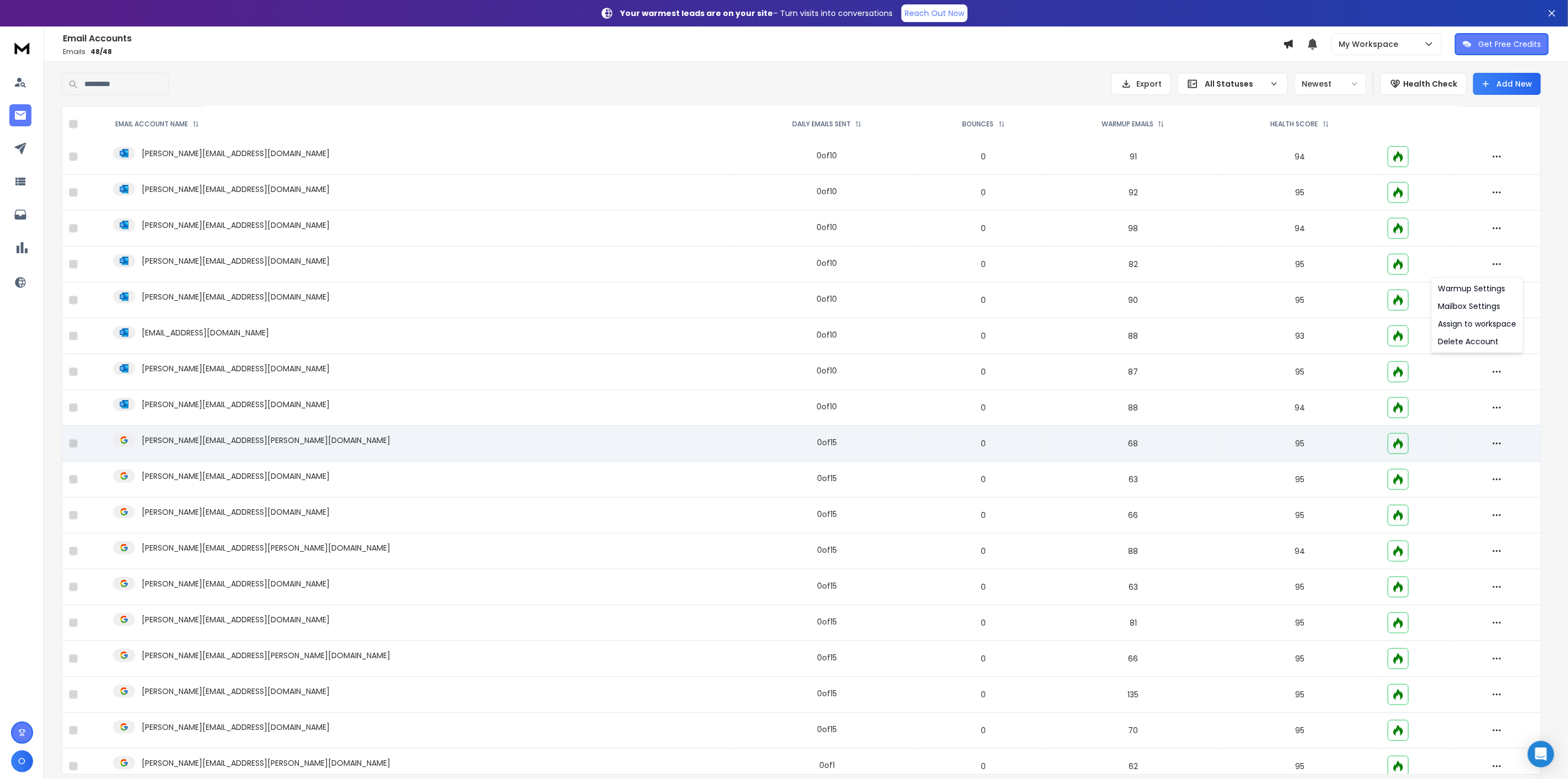
click at [1402, 429] on td at bounding box center [1418, 443] width 73 height 36
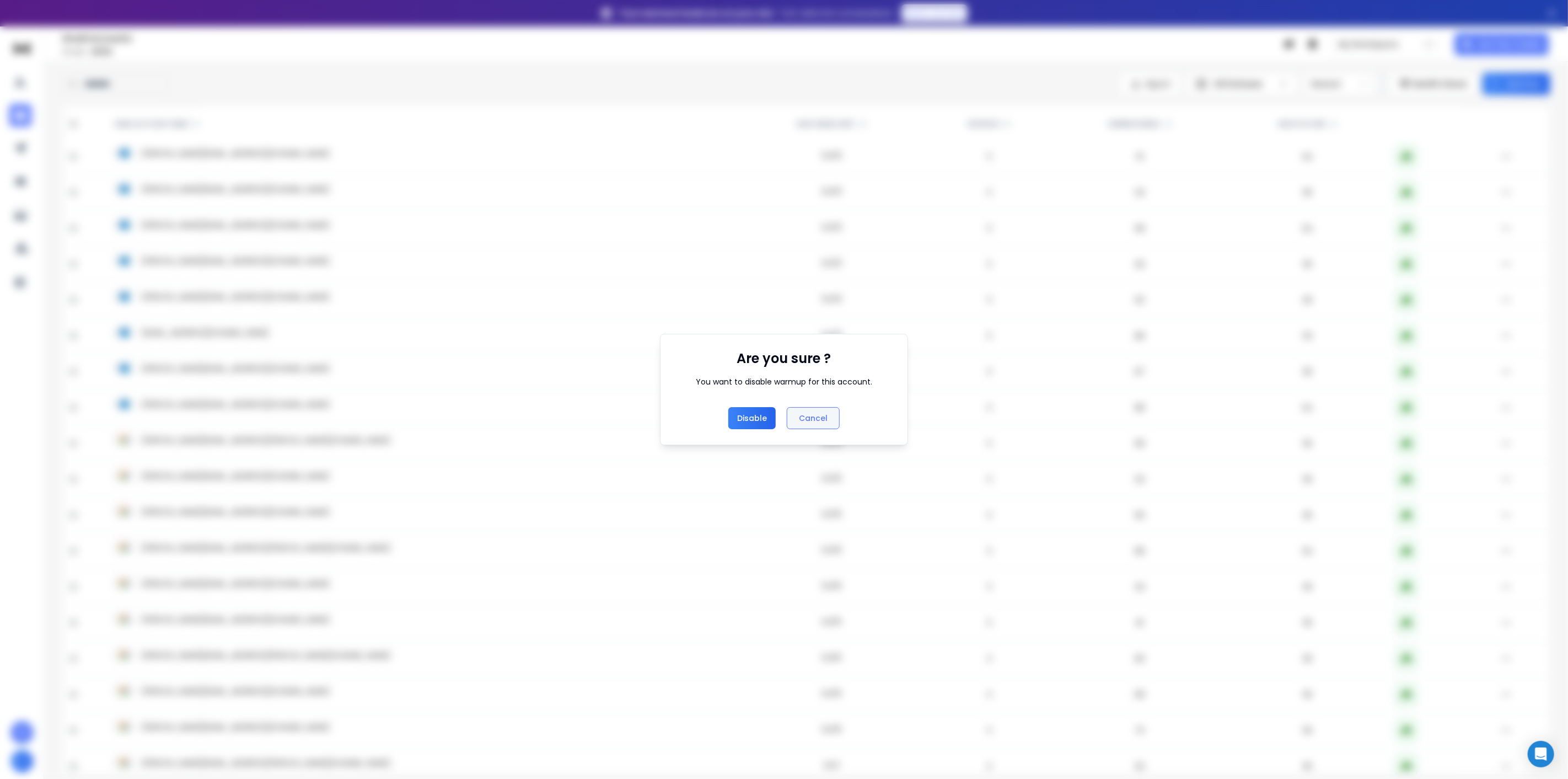
click at [834, 415] on button "Cancel" at bounding box center [813, 418] width 53 height 22
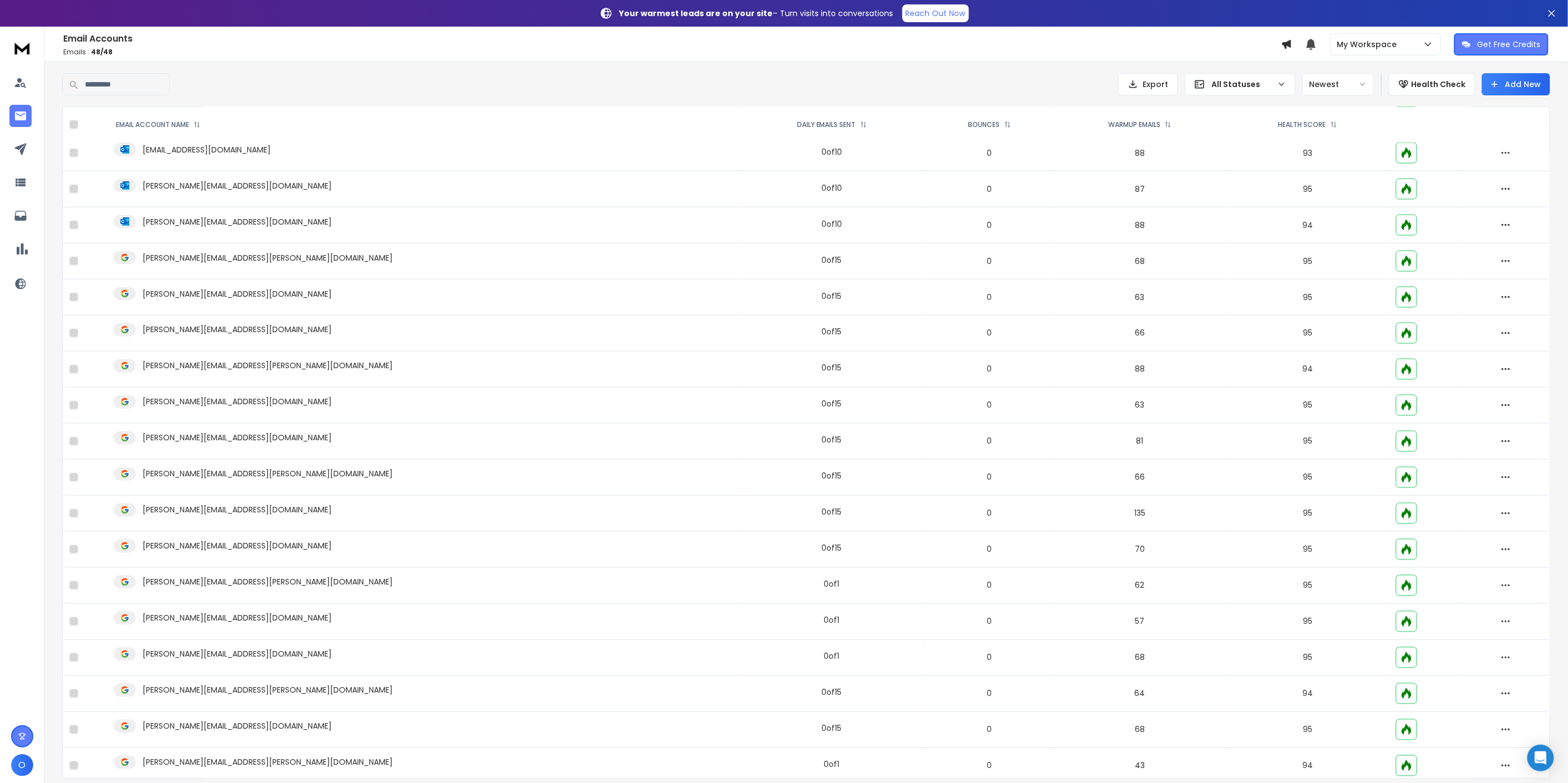
scroll to position [1105, 0]
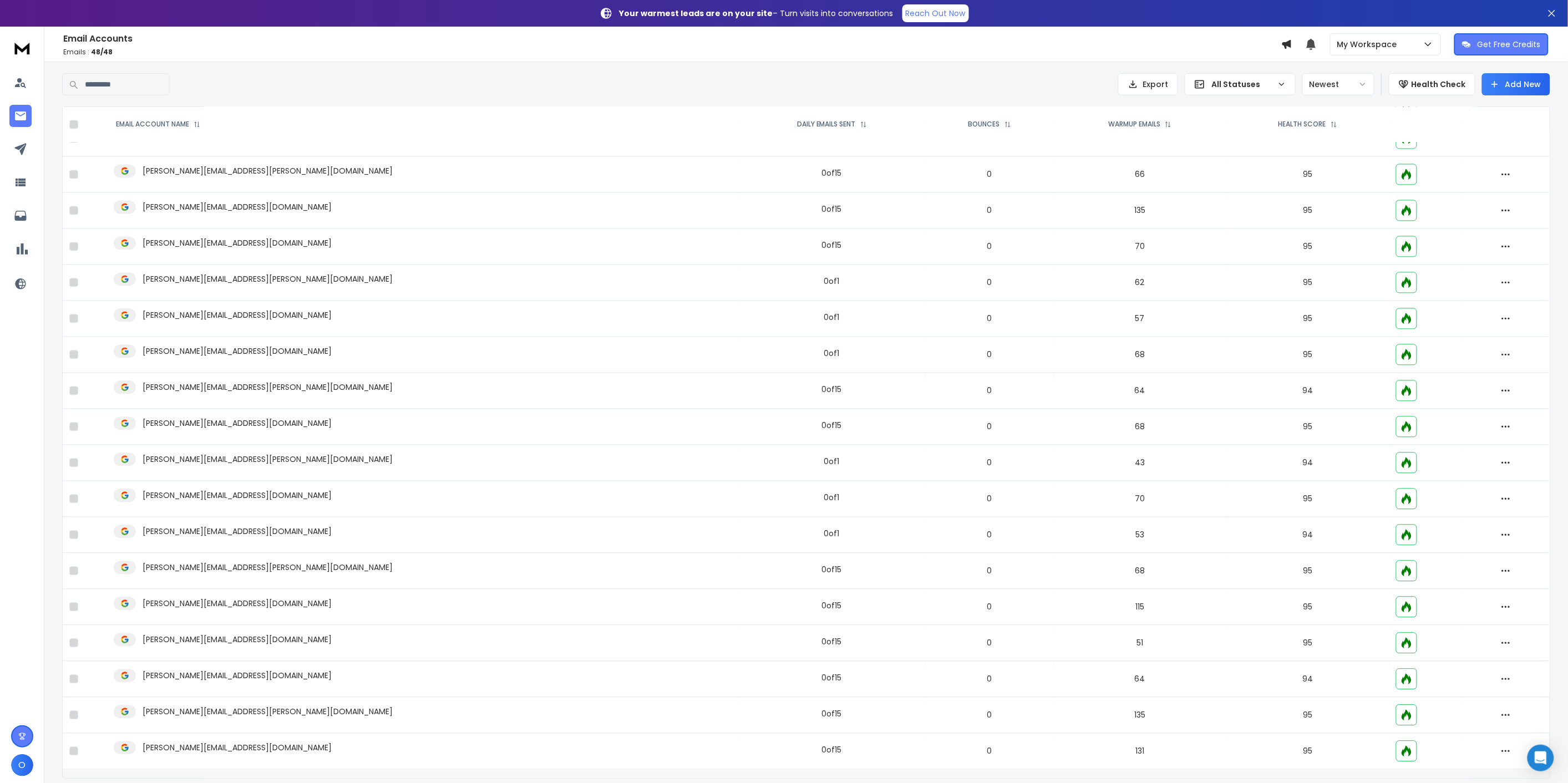
click at [37, 506] on div "O" at bounding box center [22, 407] width 44 height 761
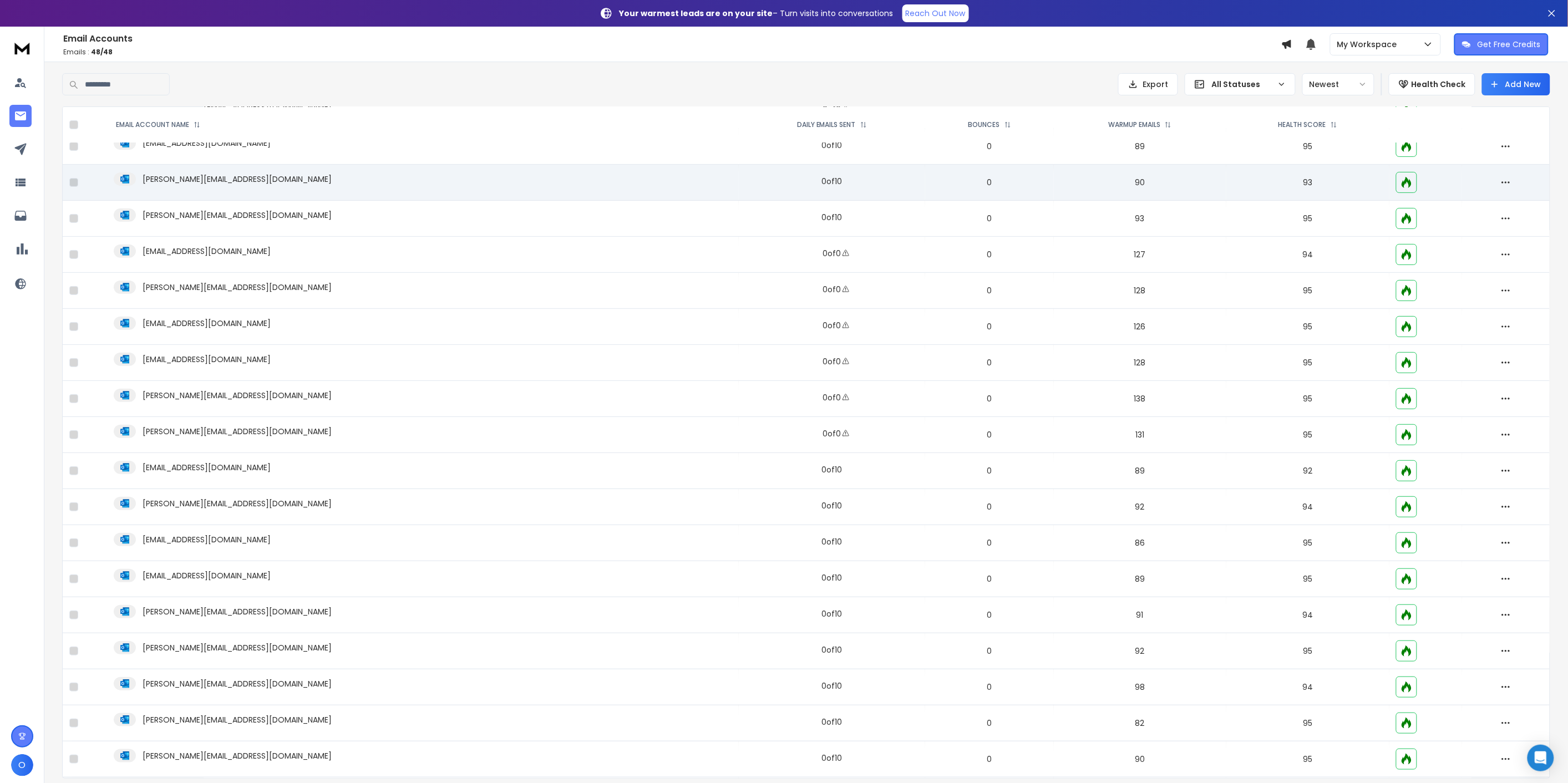
scroll to position [0, 0]
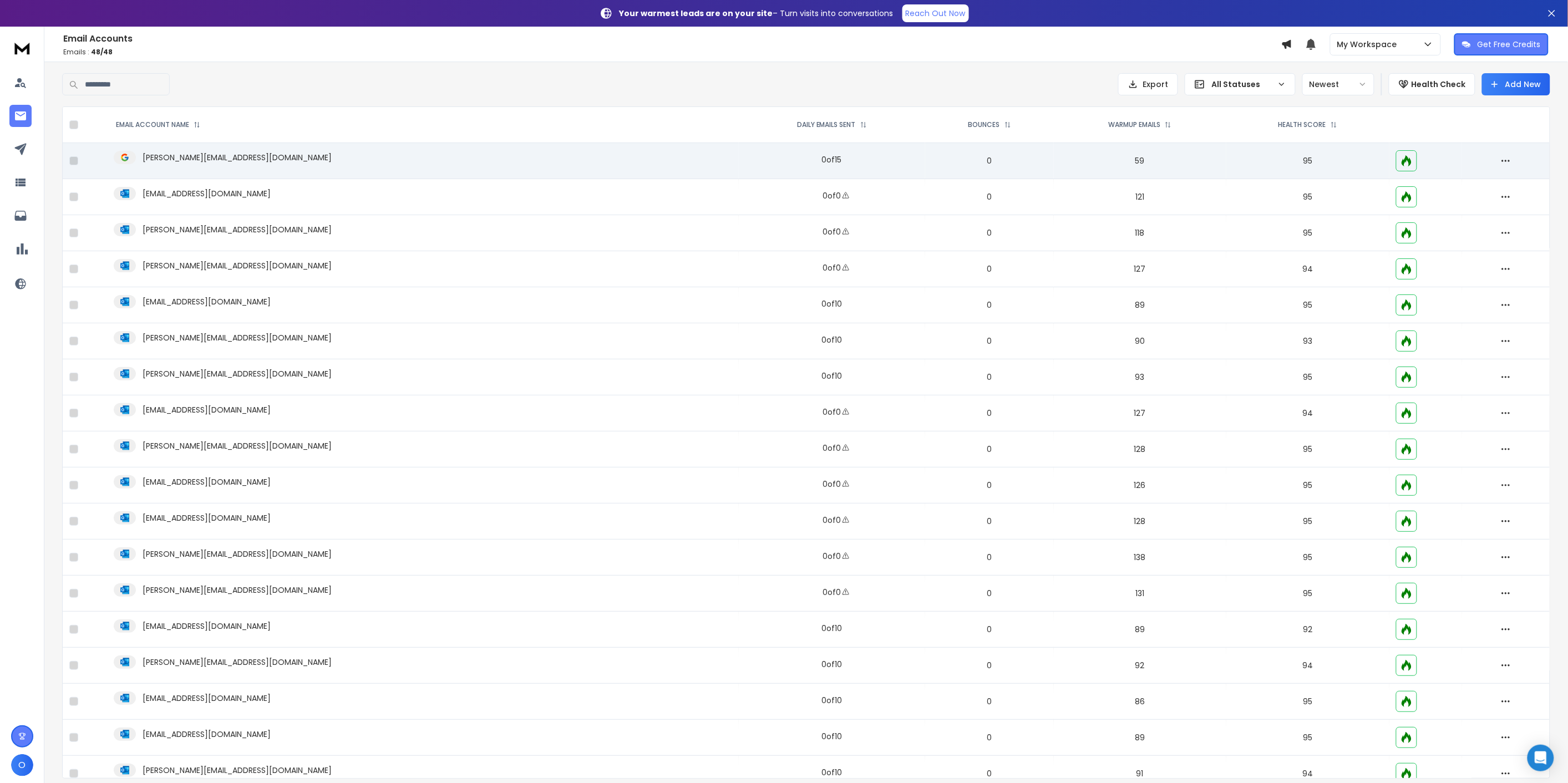
click at [925, 167] on td "0" at bounding box center [989, 161] width 129 height 36
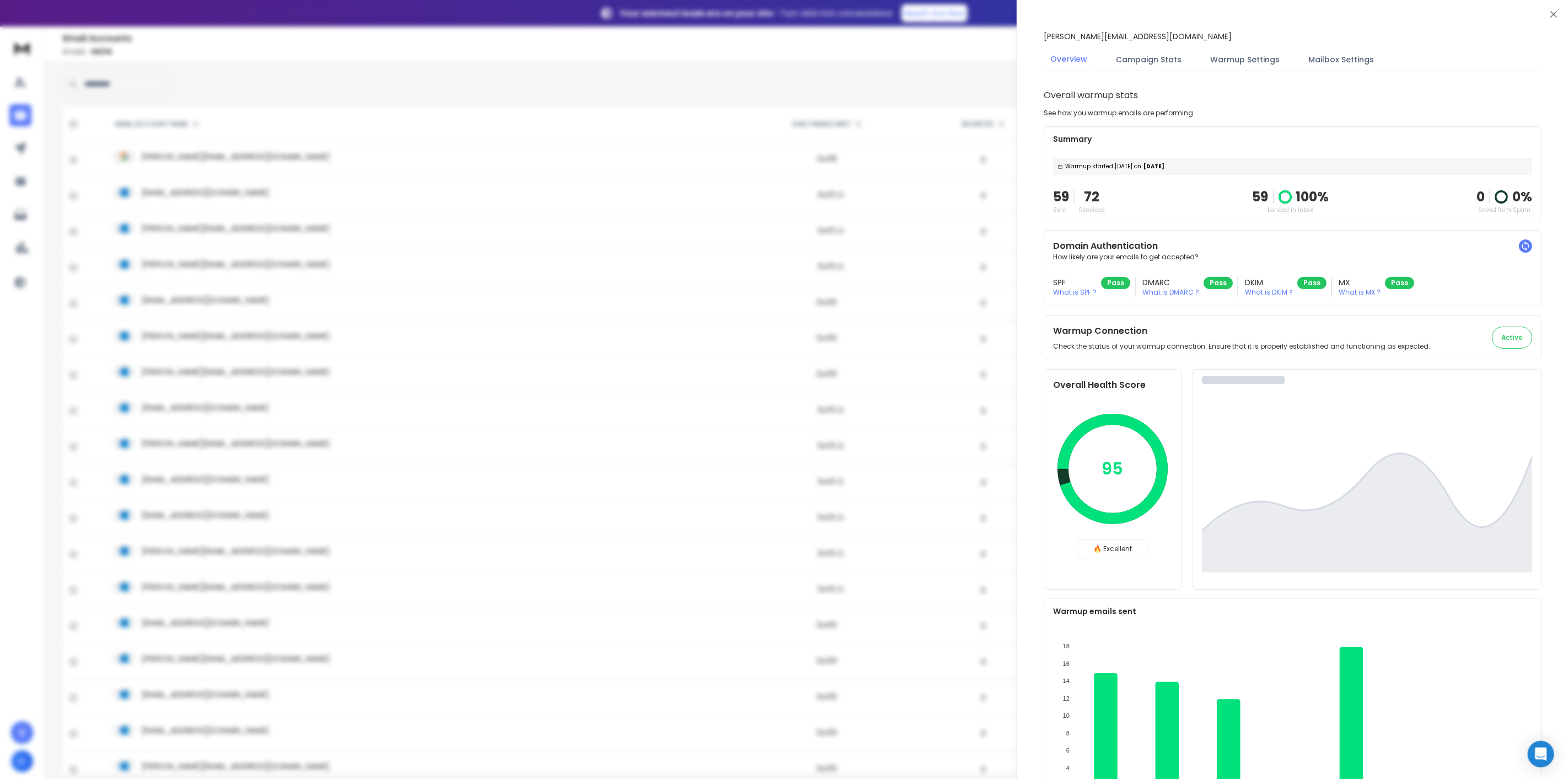
click at [1245, 49] on button "Warmup Settings" at bounding box center [1245, 59] width 83 height 24
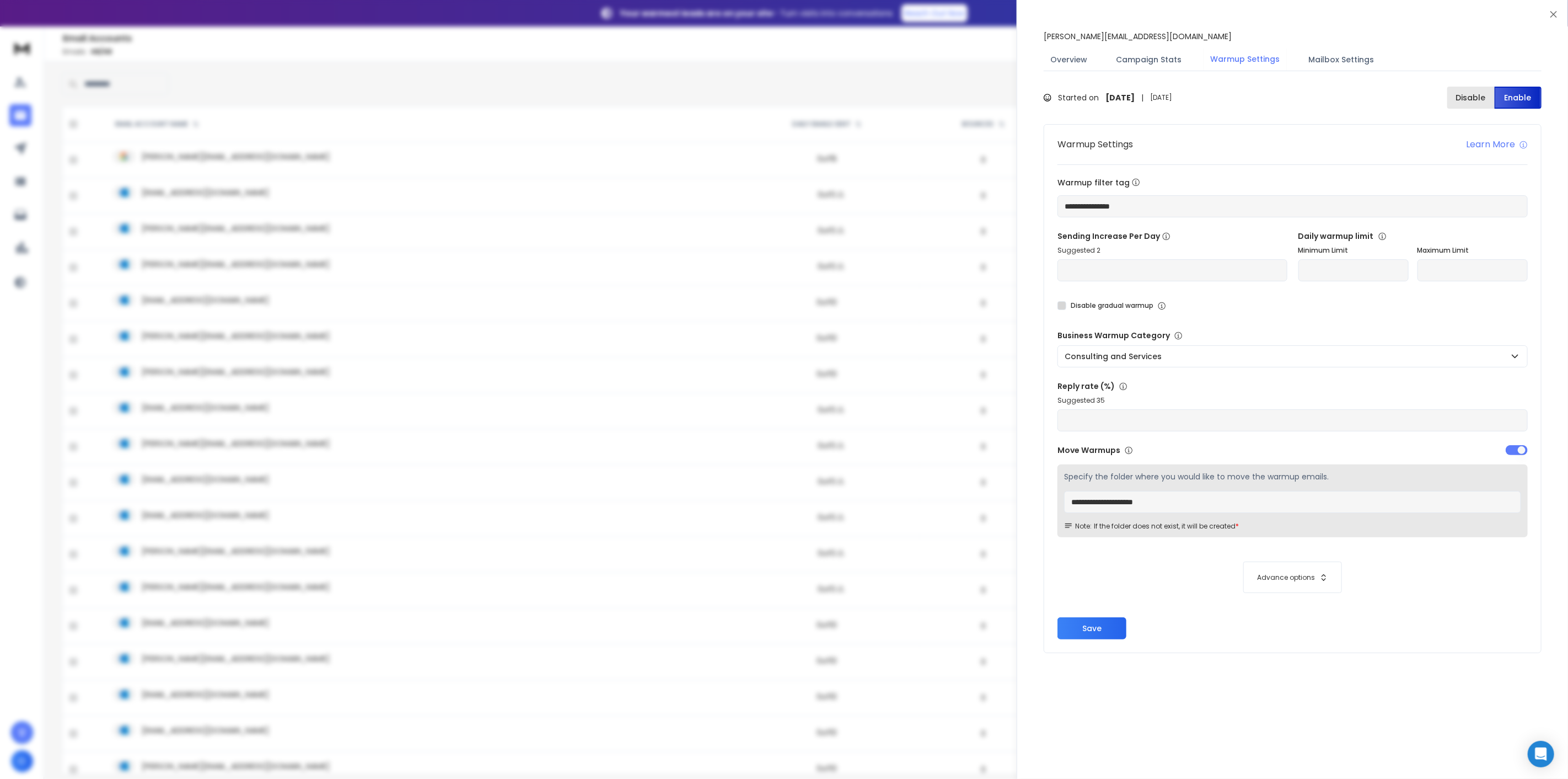
click at [859, 82] on div at bounding box center [784, 390] width 1568 height 779
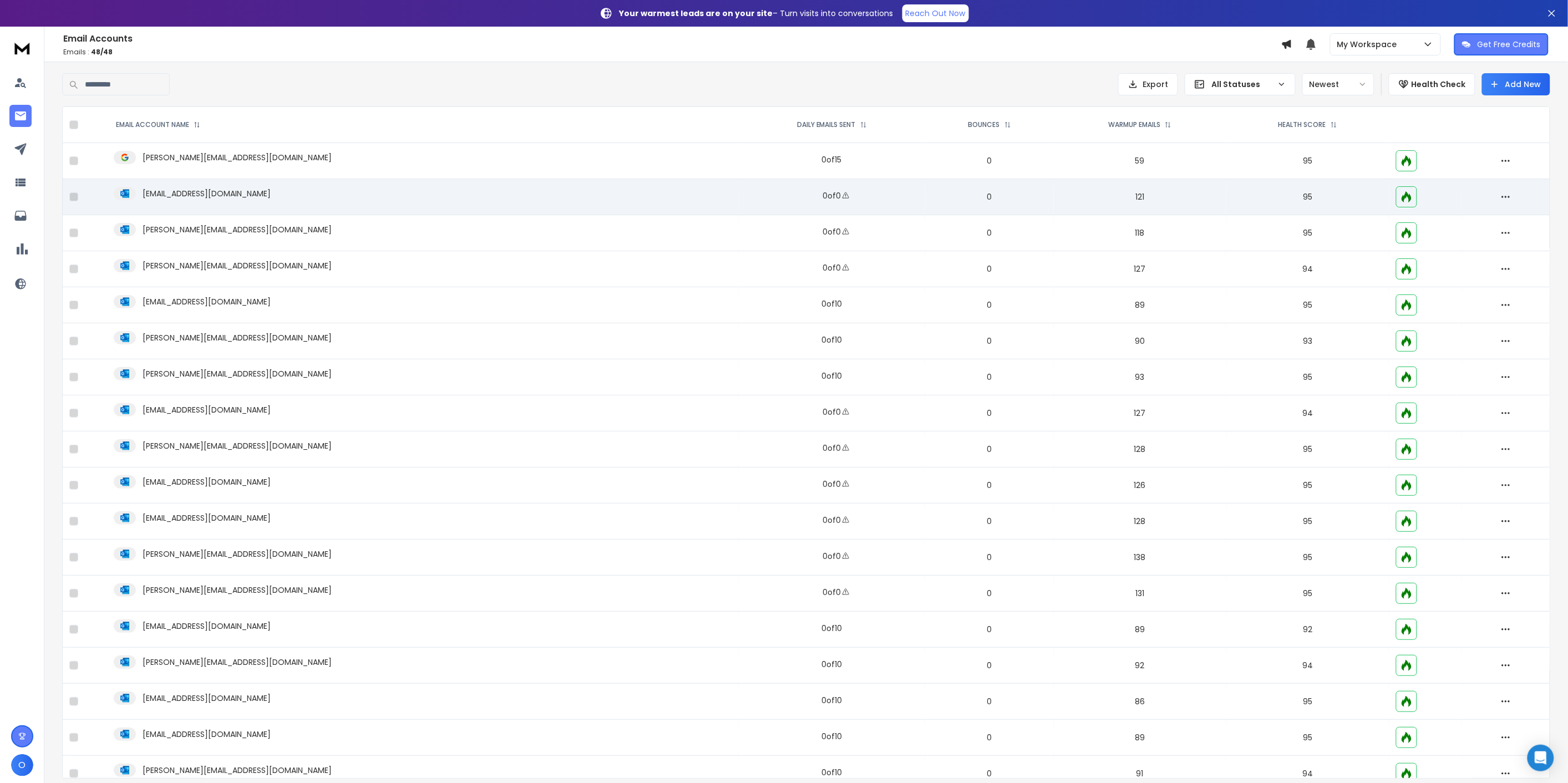
click at [428, 210] on td "[EMAIL_ADDRESS][DOMAIN_NAME]" at bounding box center [423, 197] width 632 height 36
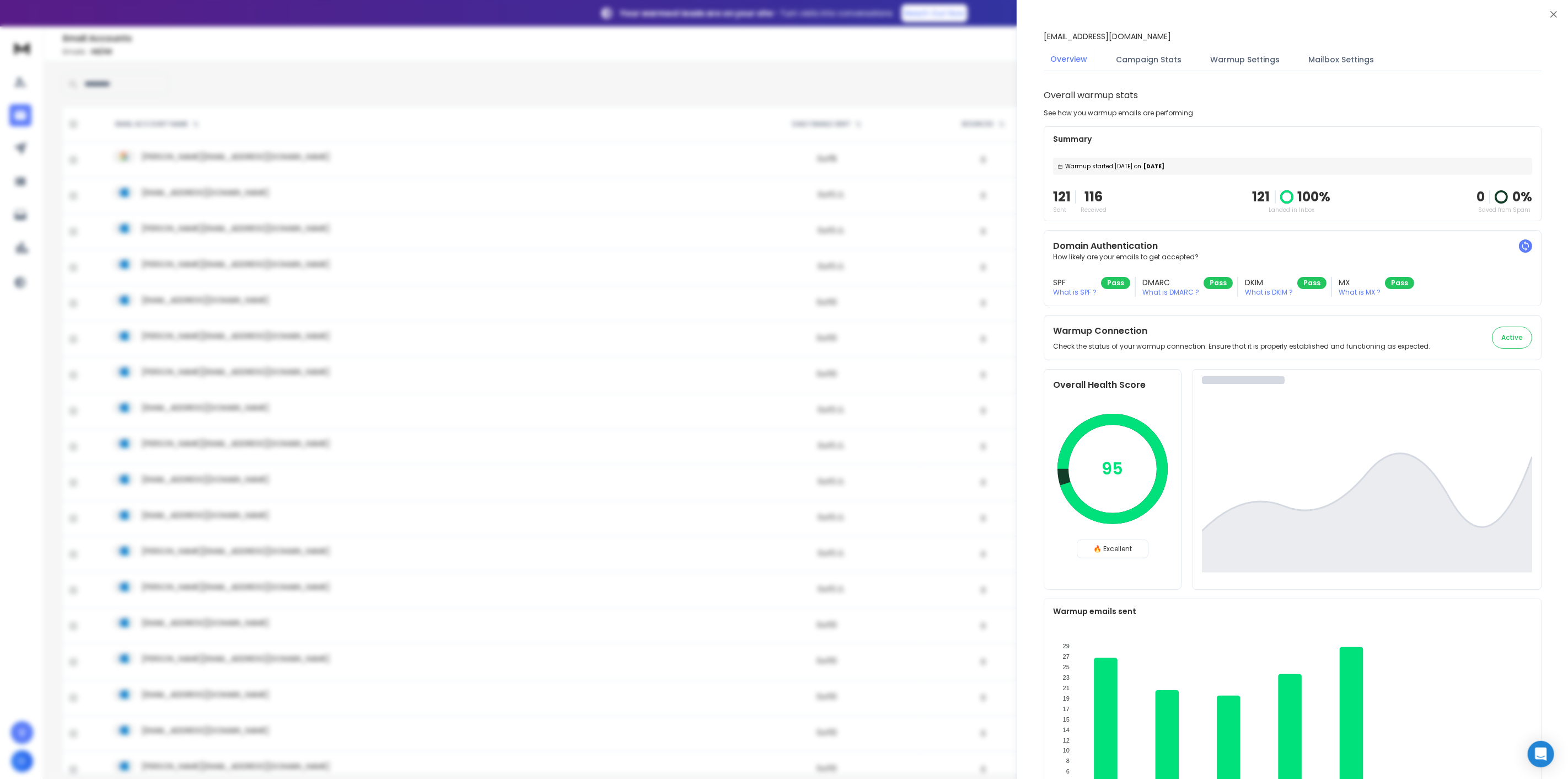
click at [1229, 57] on button "Warmup Settings" at bounding box center [1245, 59] width 83 height 24
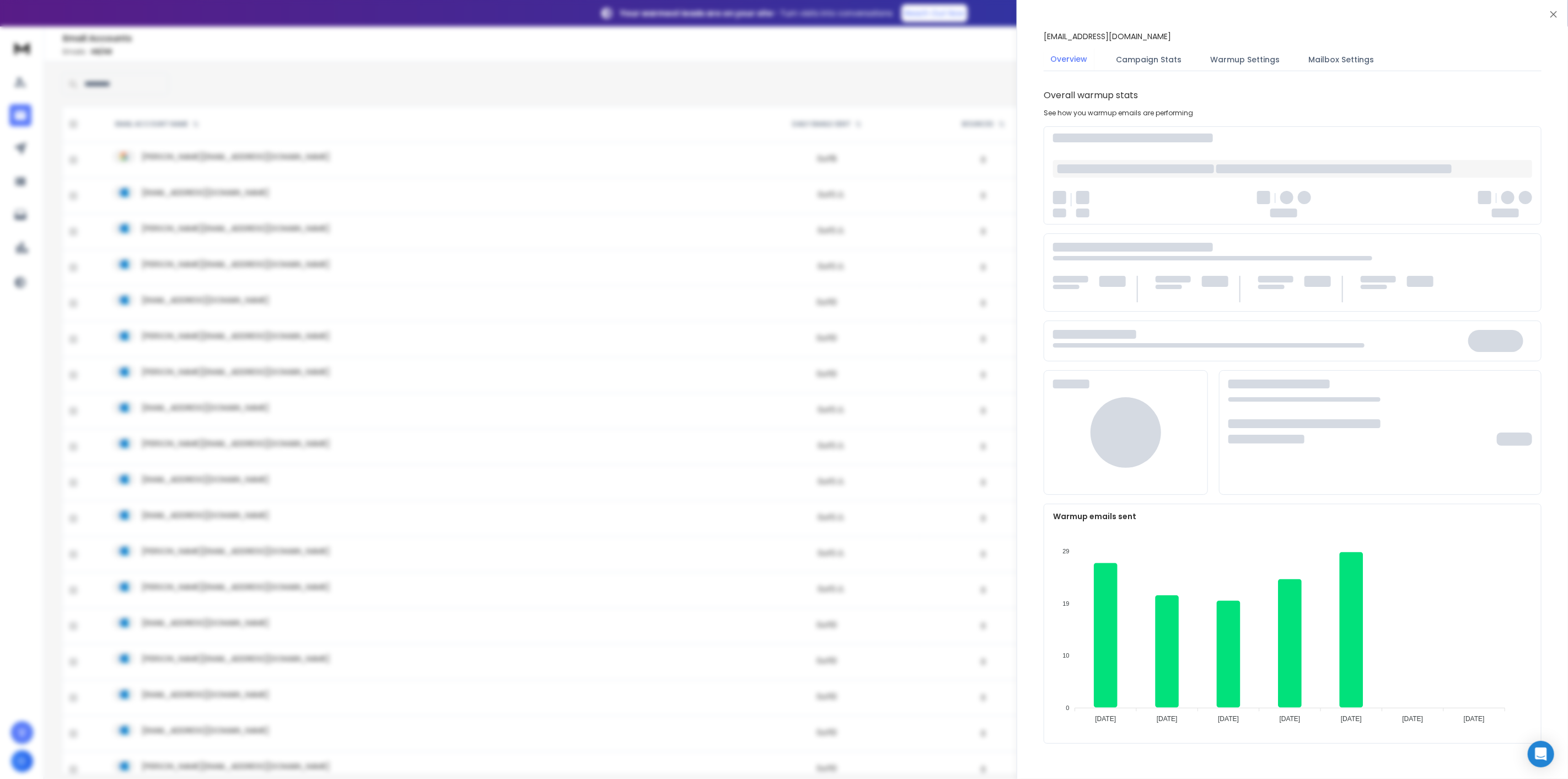
click at [813, 153] on div at bounding box center [784, 390] width 1568 height 779
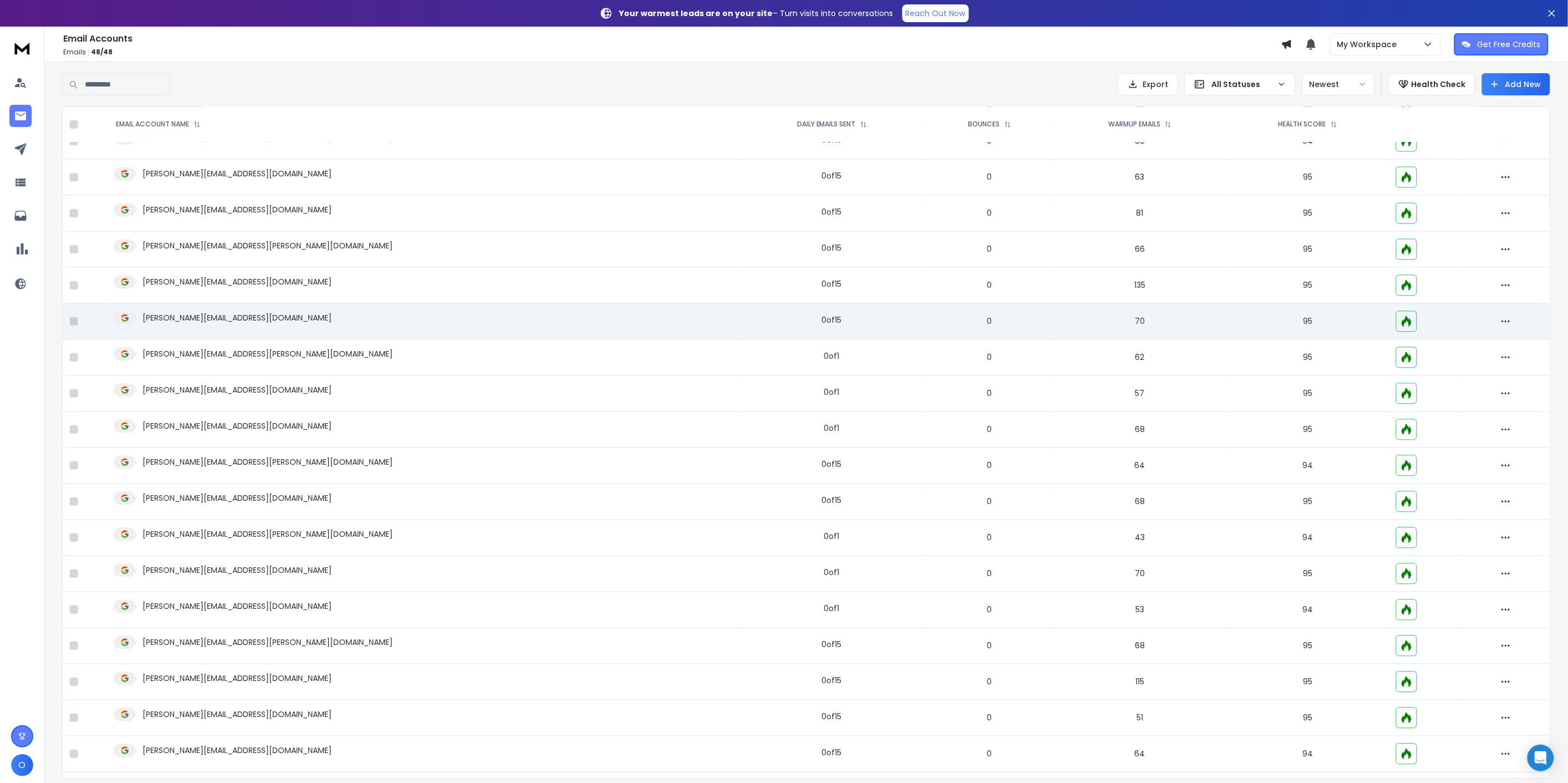
scroll to position [1105, 0]
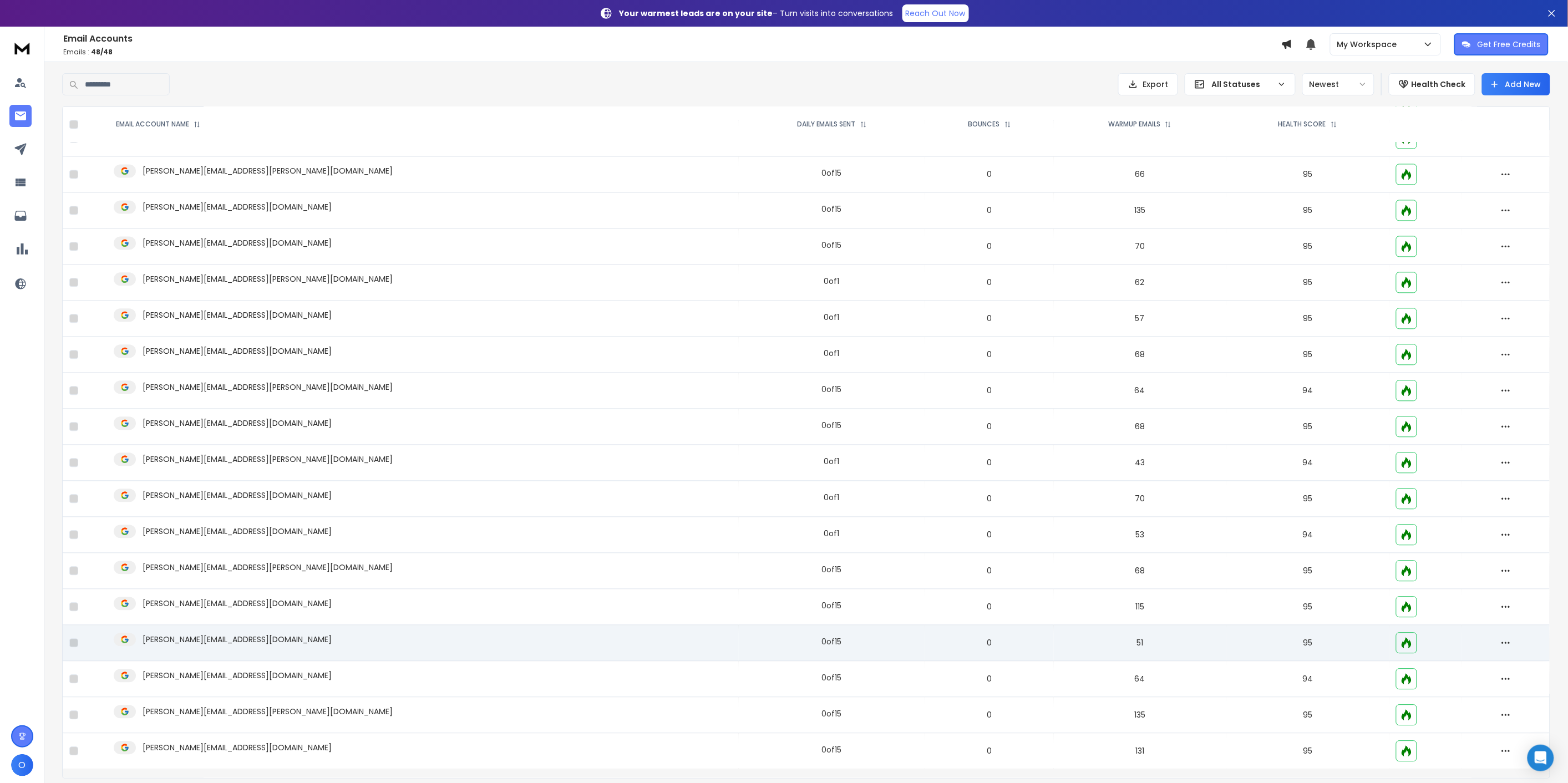
click at [739, 645] on td "0 of 15" at bounding box center [832, 640] width 186 height 29
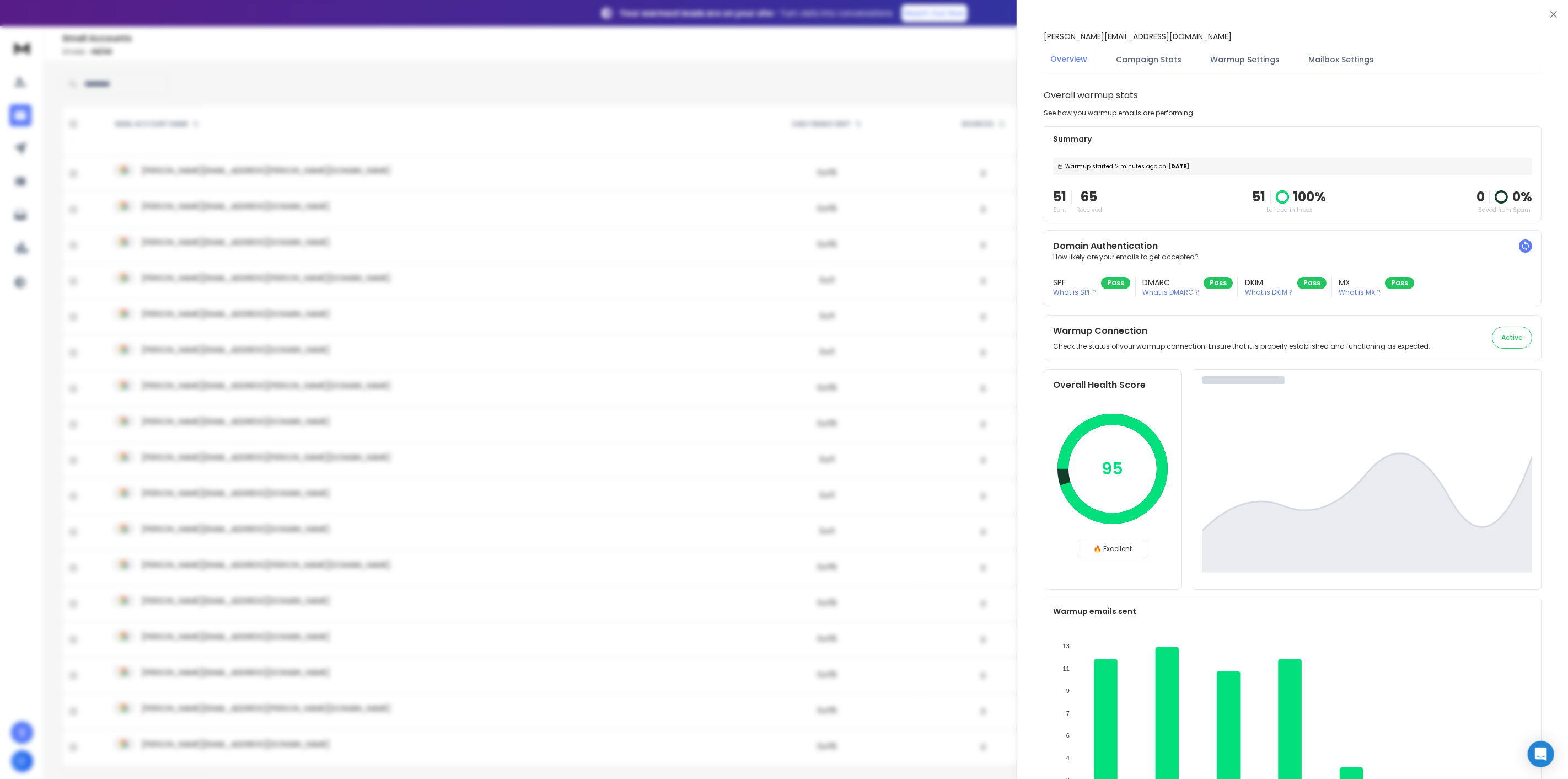
click at [1259, 60] on button "Warmup Settings" at bounding box center [1245, 59] width 83 height 24
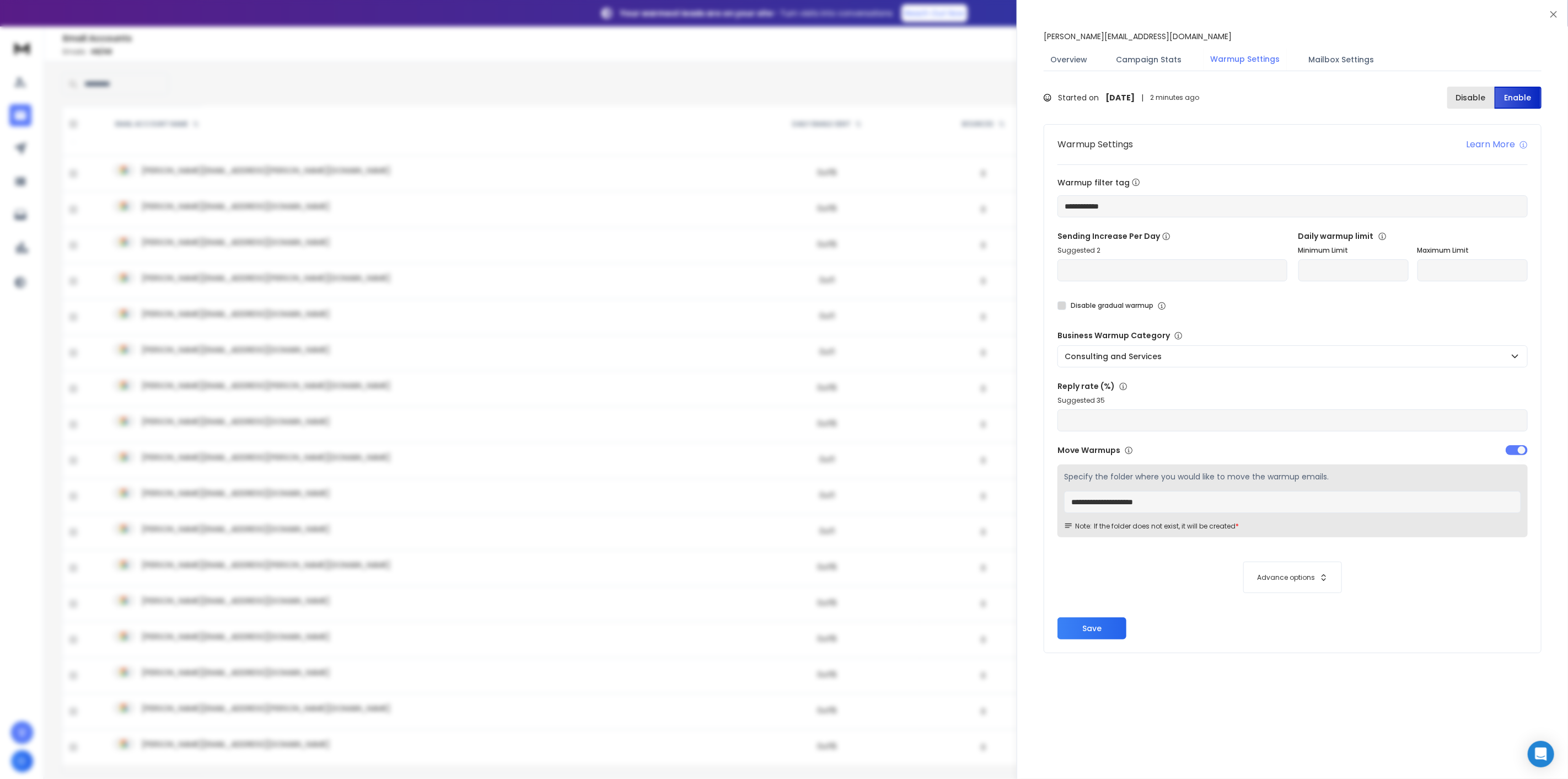
click at [984, 404] on div at bounding box center [784, 390] width 1568 height 779
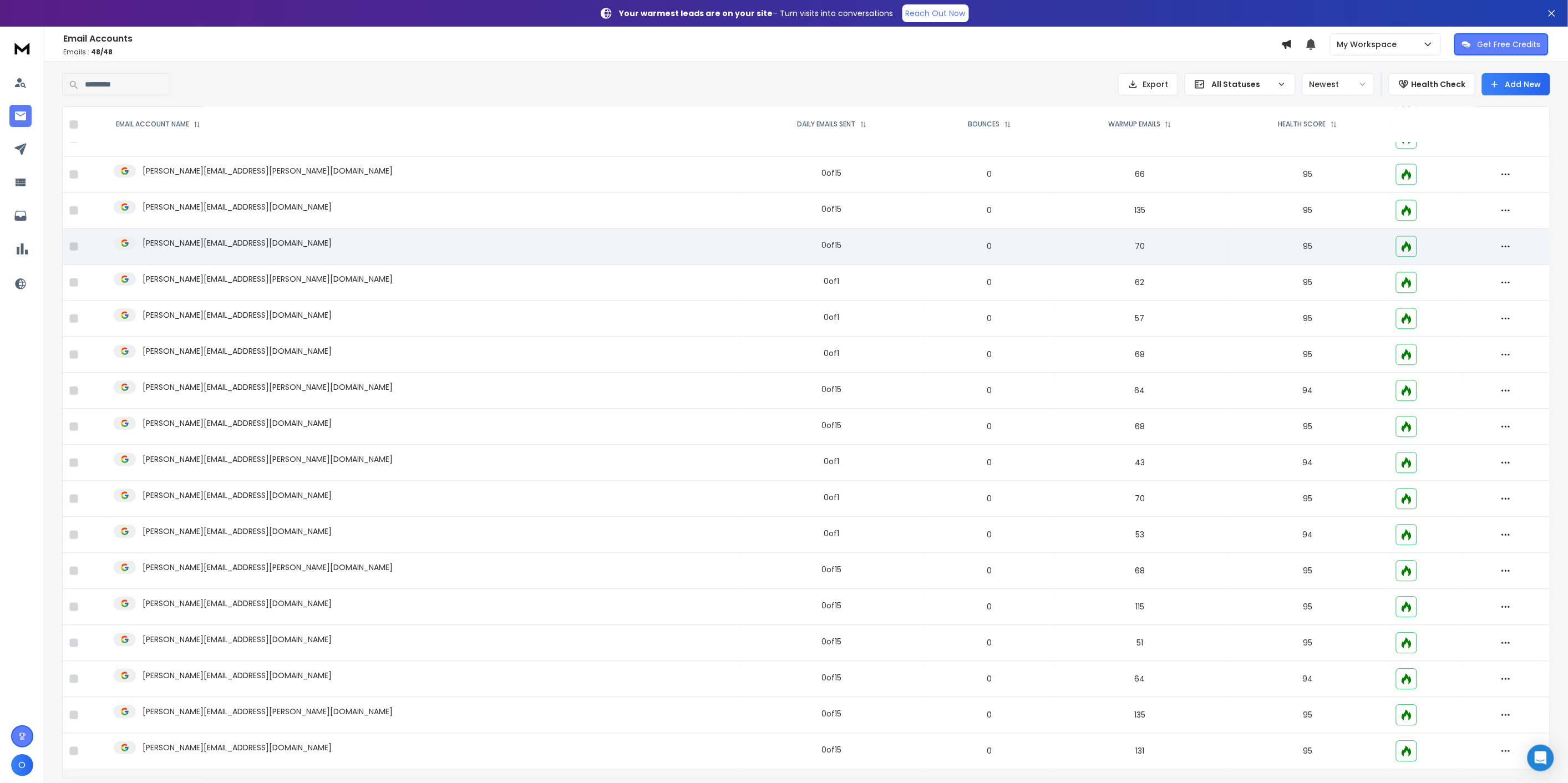
click at [739, 256] on td "0 of 15" at bounding box center [832, 243] width 186 height 29
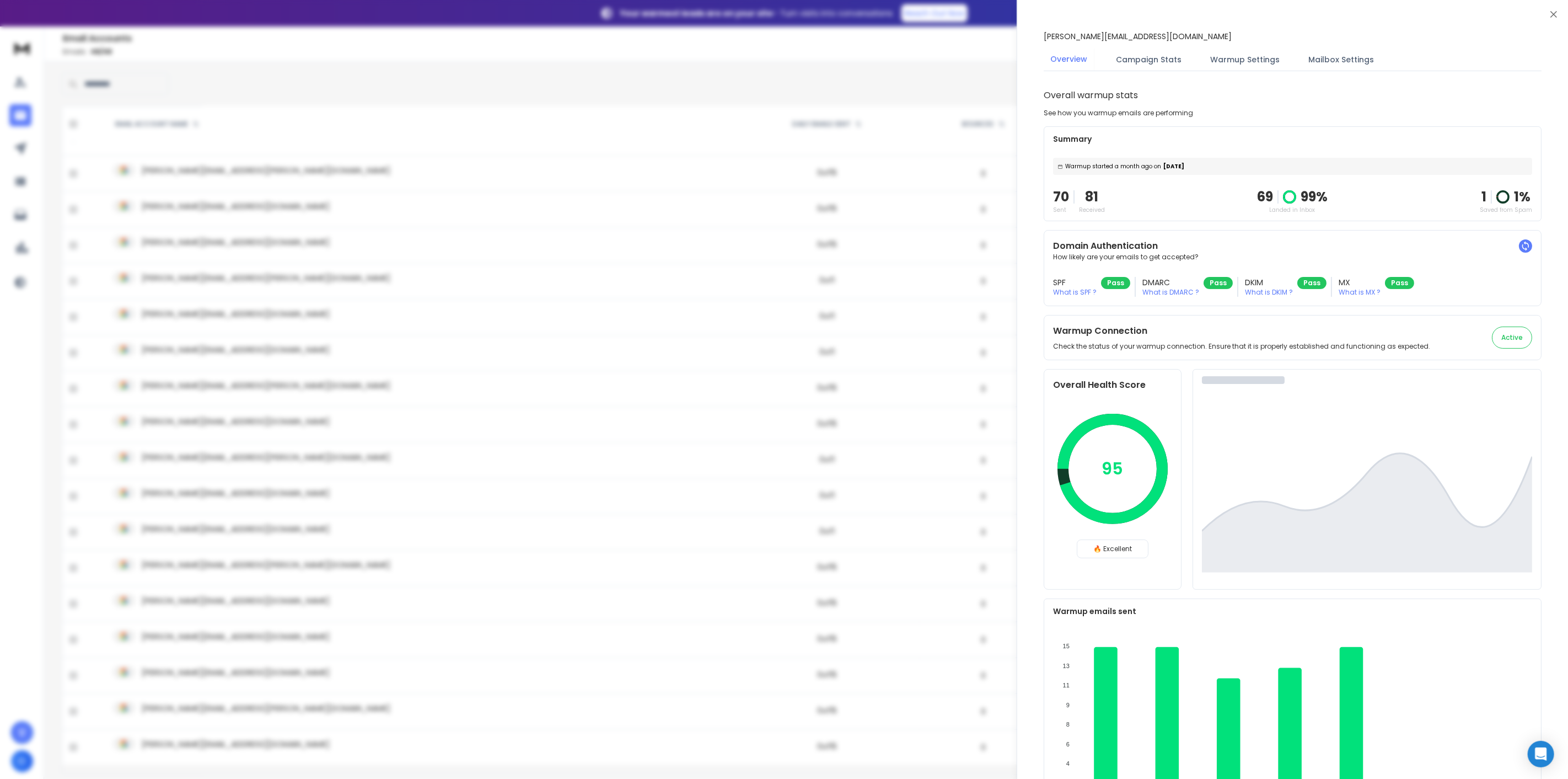
click at [1234, 57] on button "Warmup Settings" at bounding box center [1245, 59] width 83 height 24
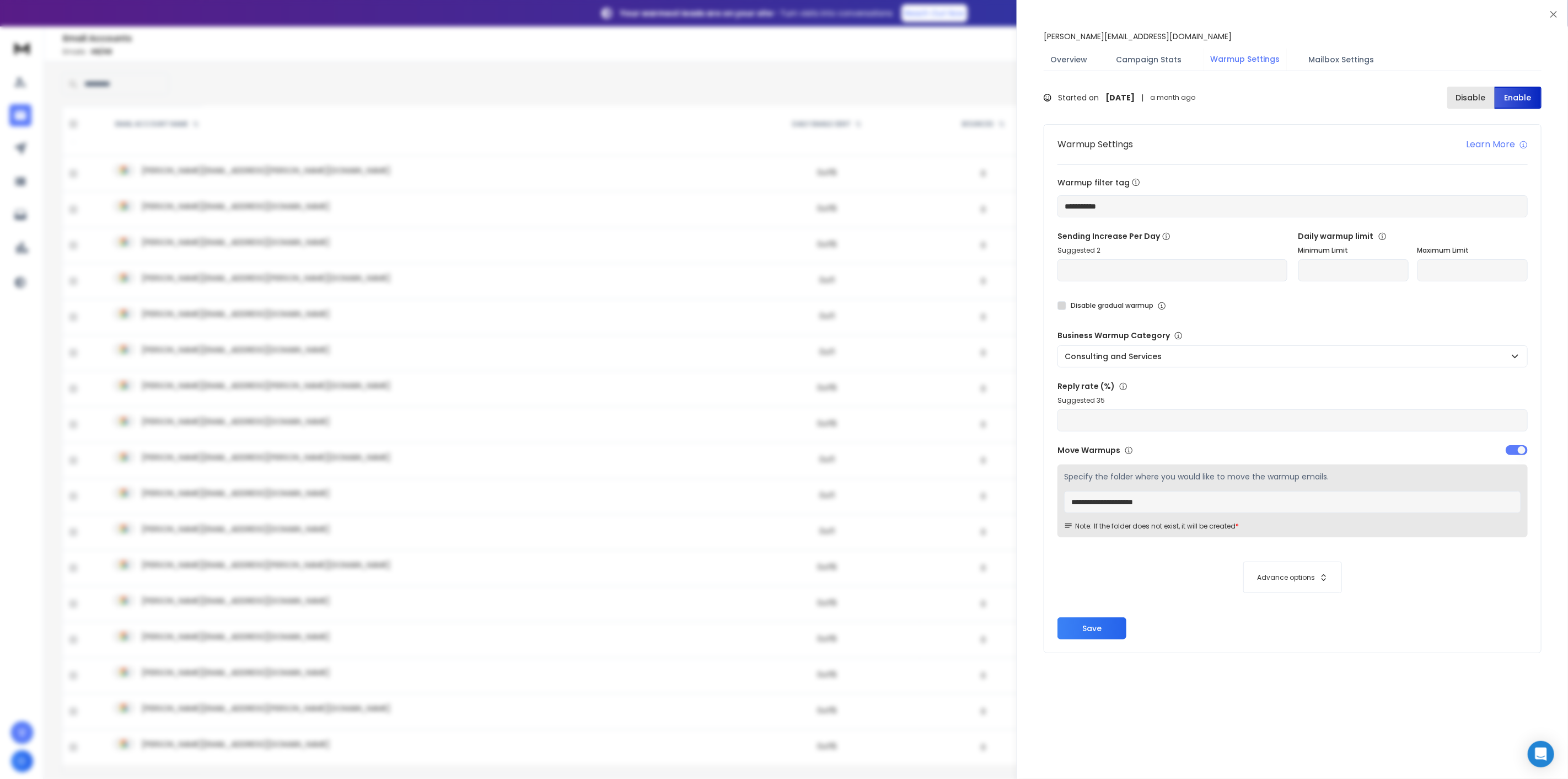
click at [1336, 267] on input "**" at bounding box center [1354, 271] width 111 height 22
type input "*"
click at [1088, 627] on button "Save" at bounding box center [1092, 628] width 69 height 22
